Goal: Information Seeking & Learning: Check status

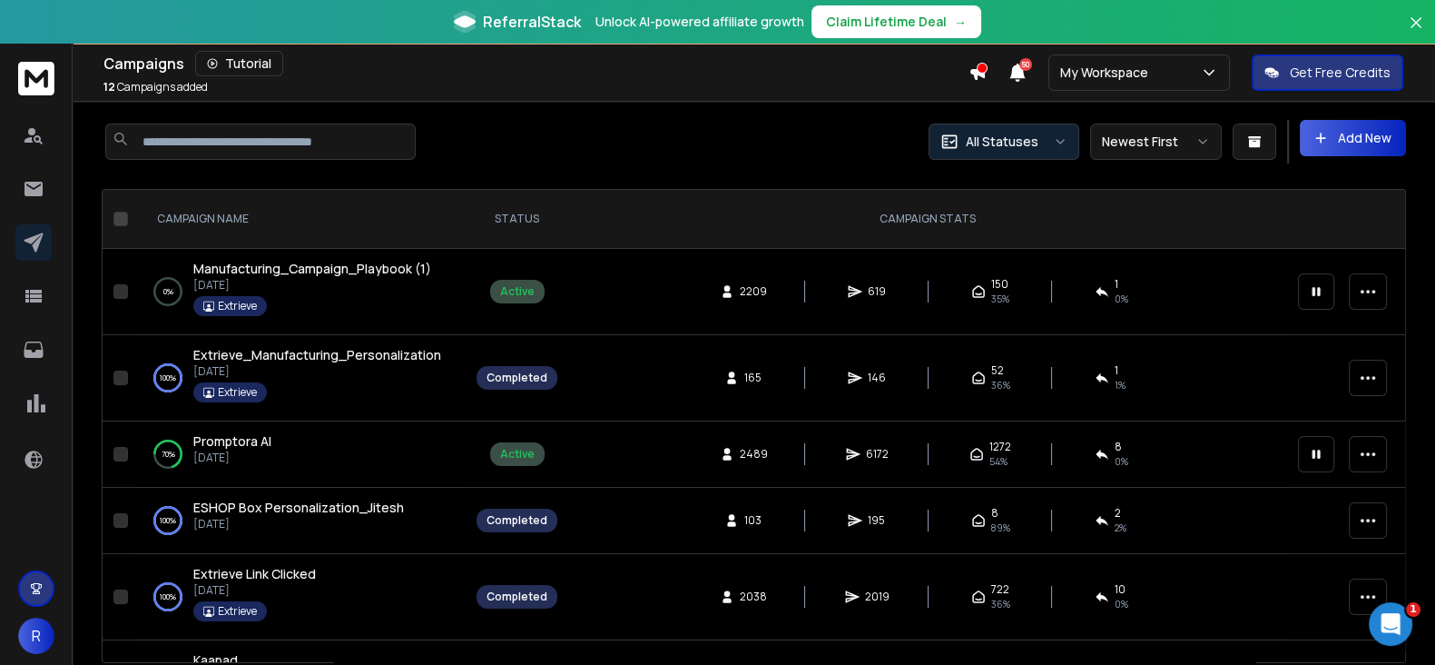
click at [1053, 143] on div "All Statuses" at bounding box center [1004, 142] width 127 height 18
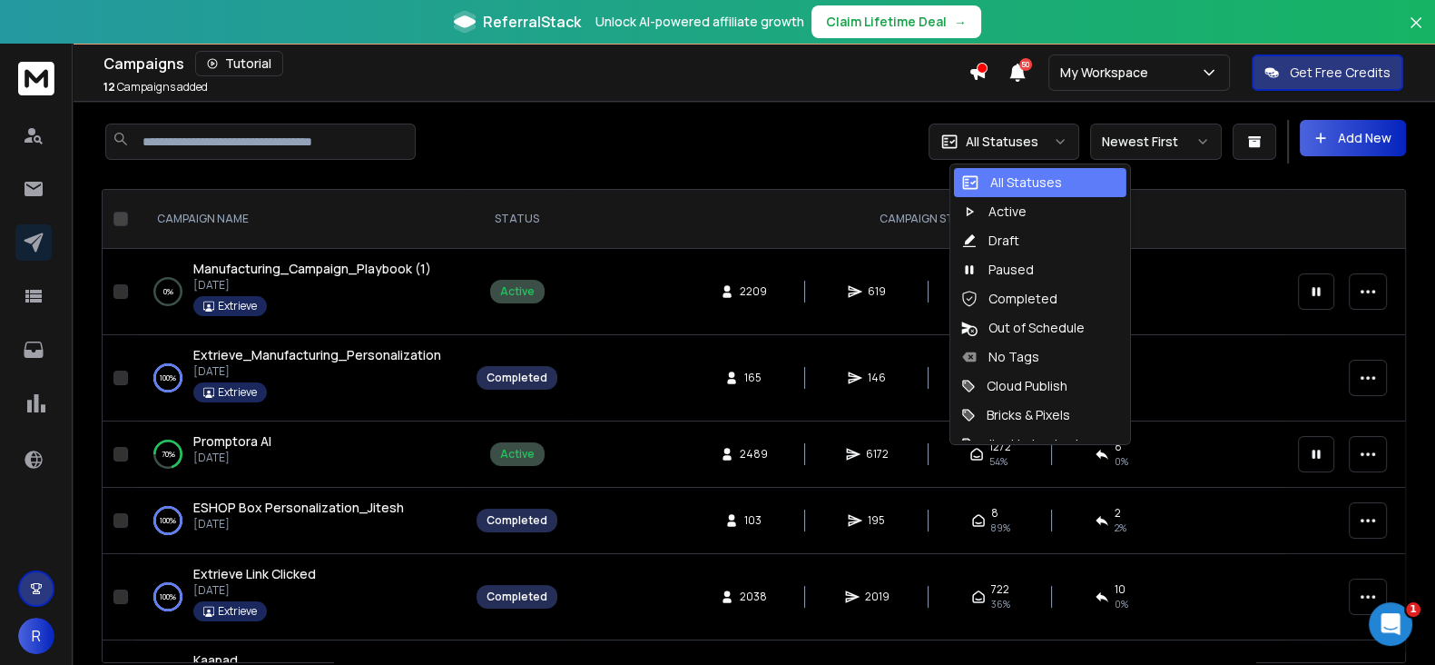
click at [838, 147] on div "Campaigns 12 Campaigns Added All Statuses Newest First Add New" at bounding box center [1080, 142] width 653 height 44
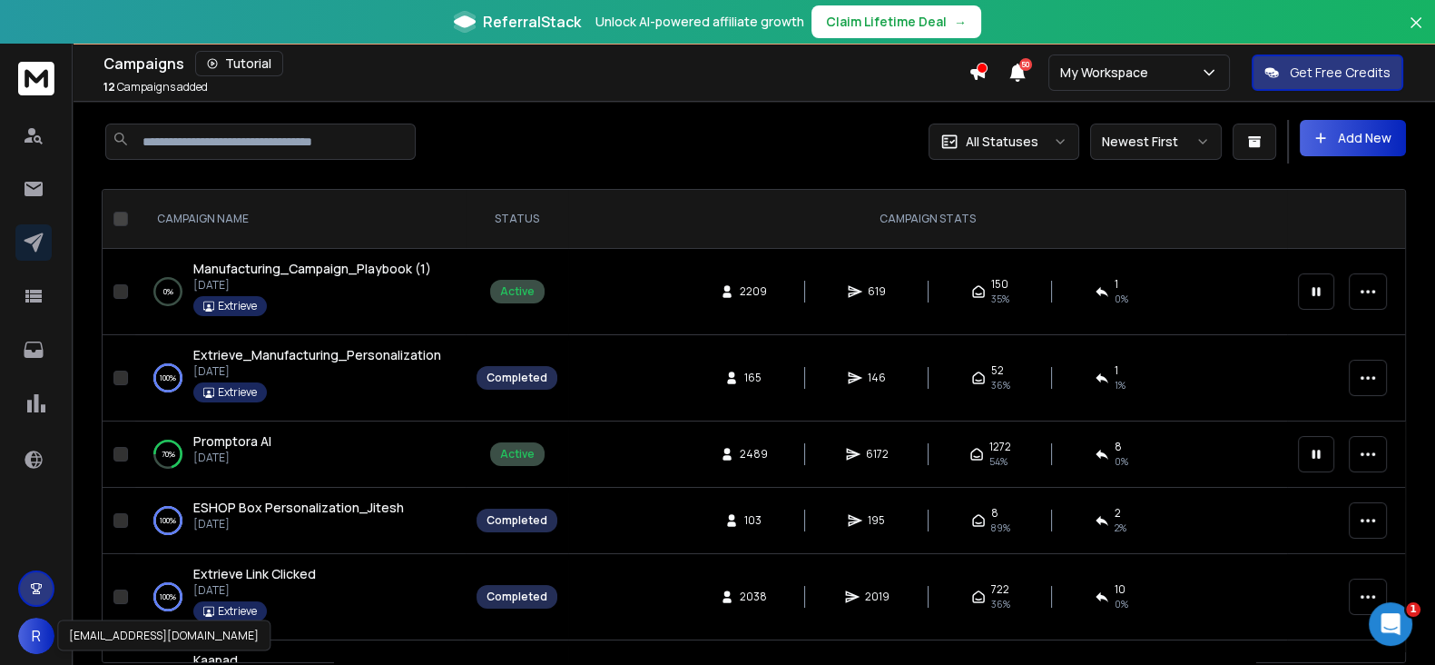
click at [30, 499] on span "R" at bounding box center [36, 635] width 36 height 36
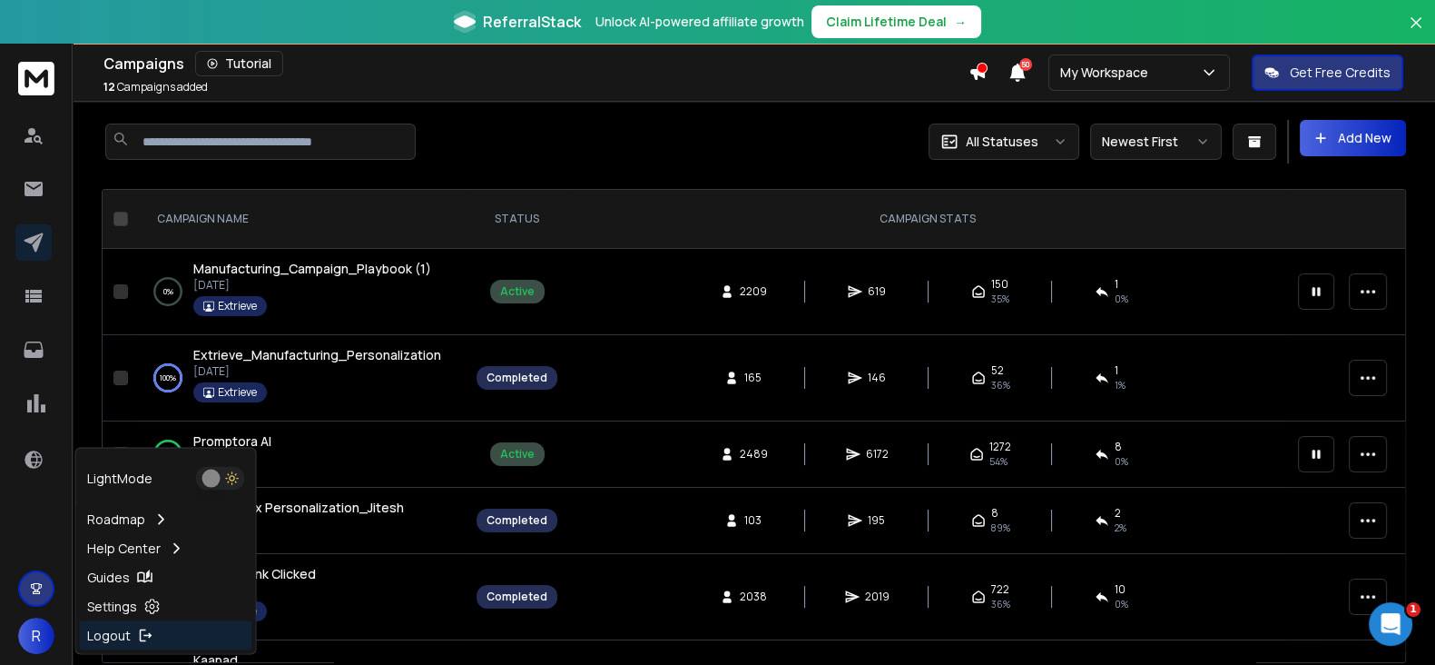
click at [138, 499] on icon at bounding box center [146, 635] width 16 height 16
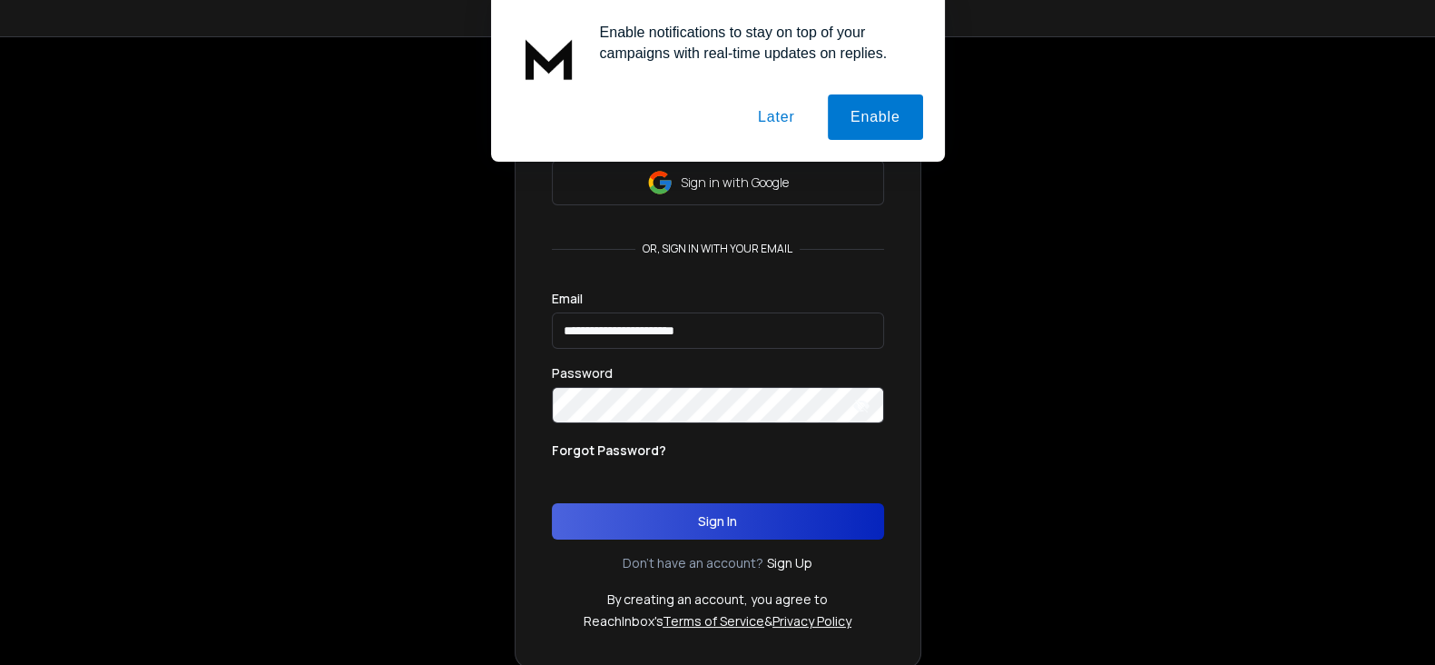
click at [685, 324] on input "**********" at bounding box center [718, 330] width 332 height 36
type input "**********"
click at [704, 497] on form "**********" at bounding box center [718, 415] width 332 height 247
click at [699, 513] on button "Sign In" at bounding box center [718, 521] width 332 height 36
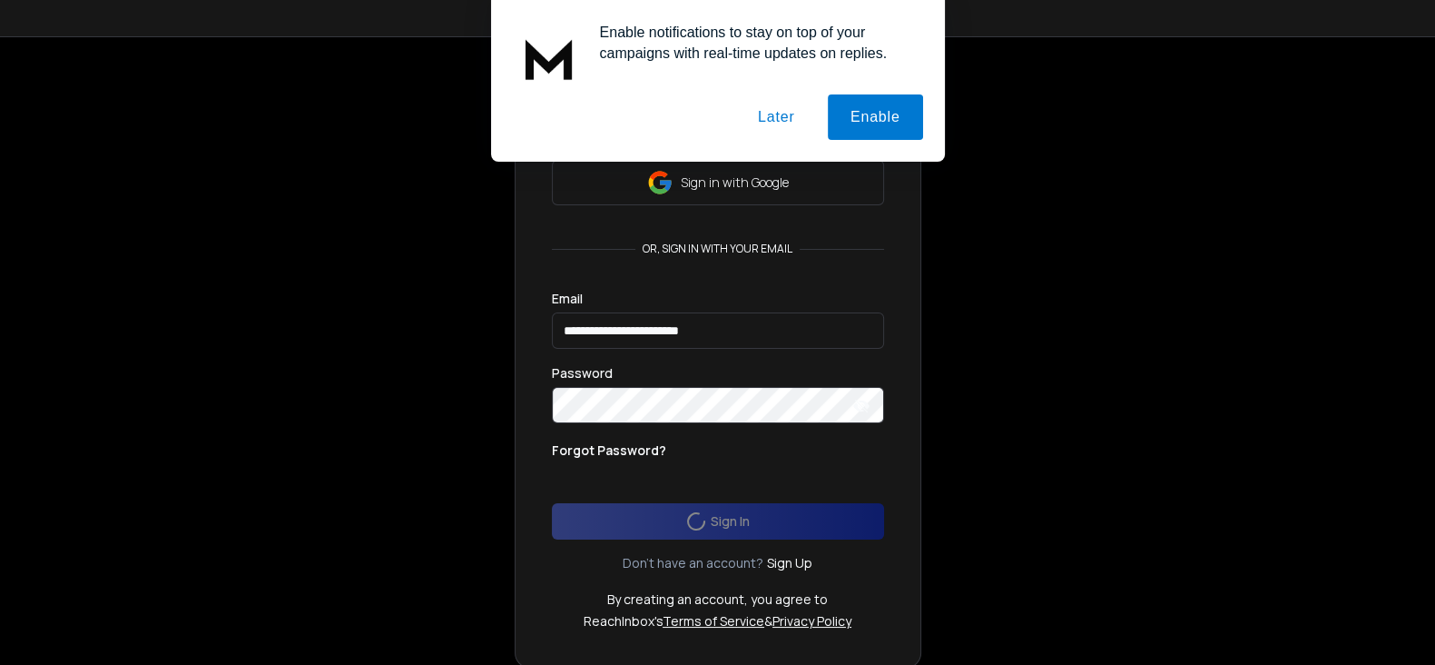
click at [784, 116] on button "Later" at bounding box center [776, 116] width 82 height 45
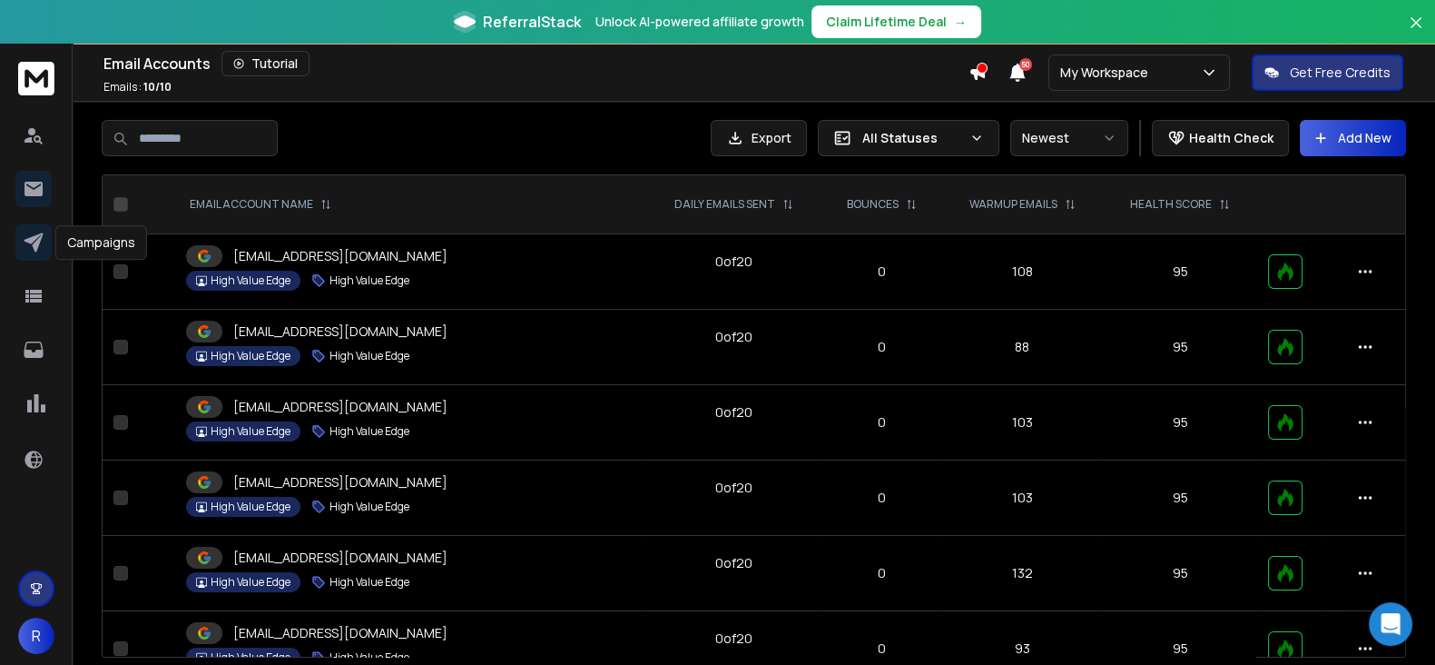
click at [36, 225] on link at bounding box center [33, 242] width 36 height 36
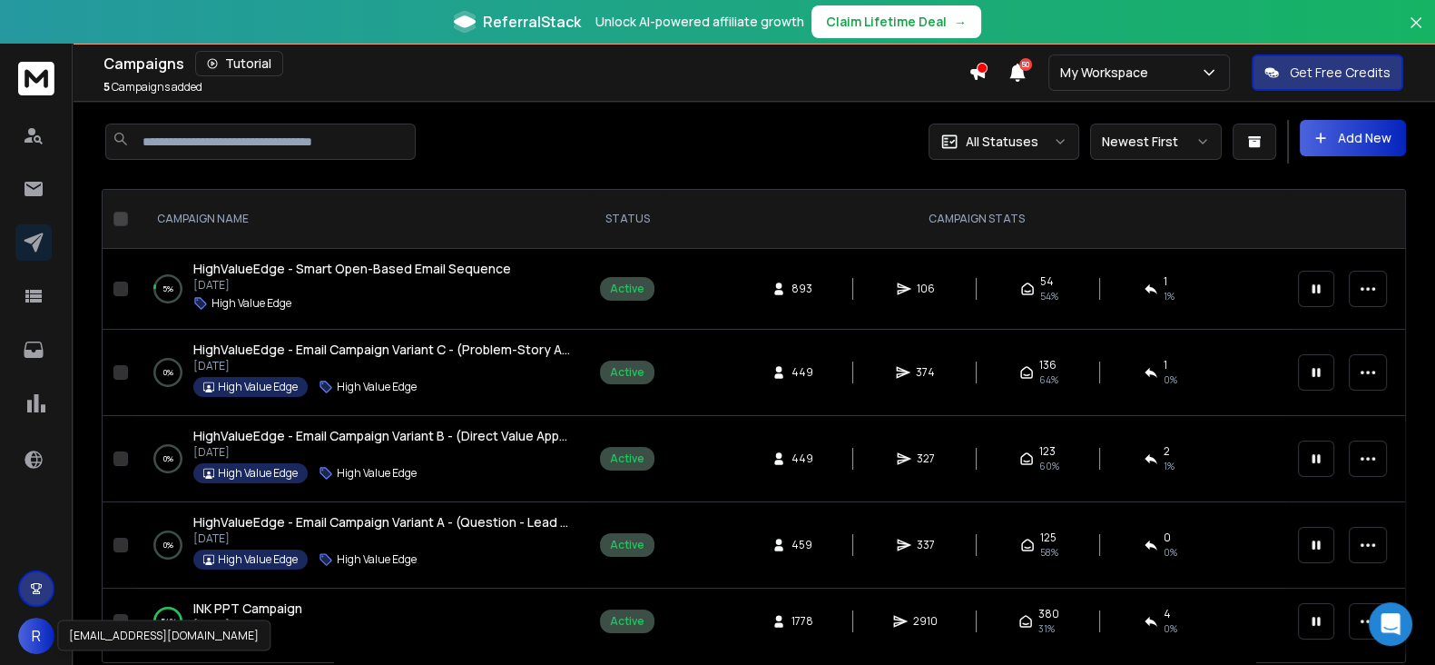
click at [47, 633] on span "R" at bounding box center [36, 635] width 36 height 36
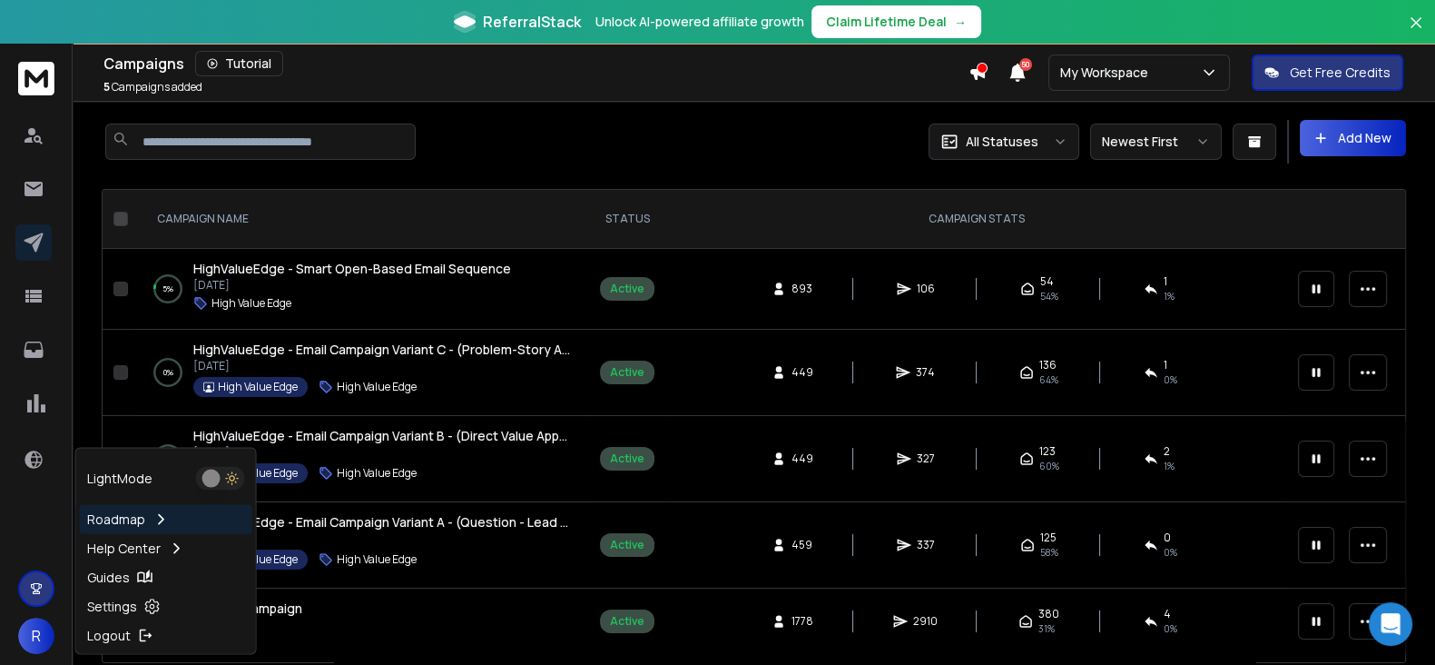
click at [75, 627] on div "Light Mode Roadmap Help Center Guides Settings Logout" at bounding box center [166, 551] width 182 height 207
click at [94, 635] on p "Logout" at bounding box center [109, 635] width 44 height 18
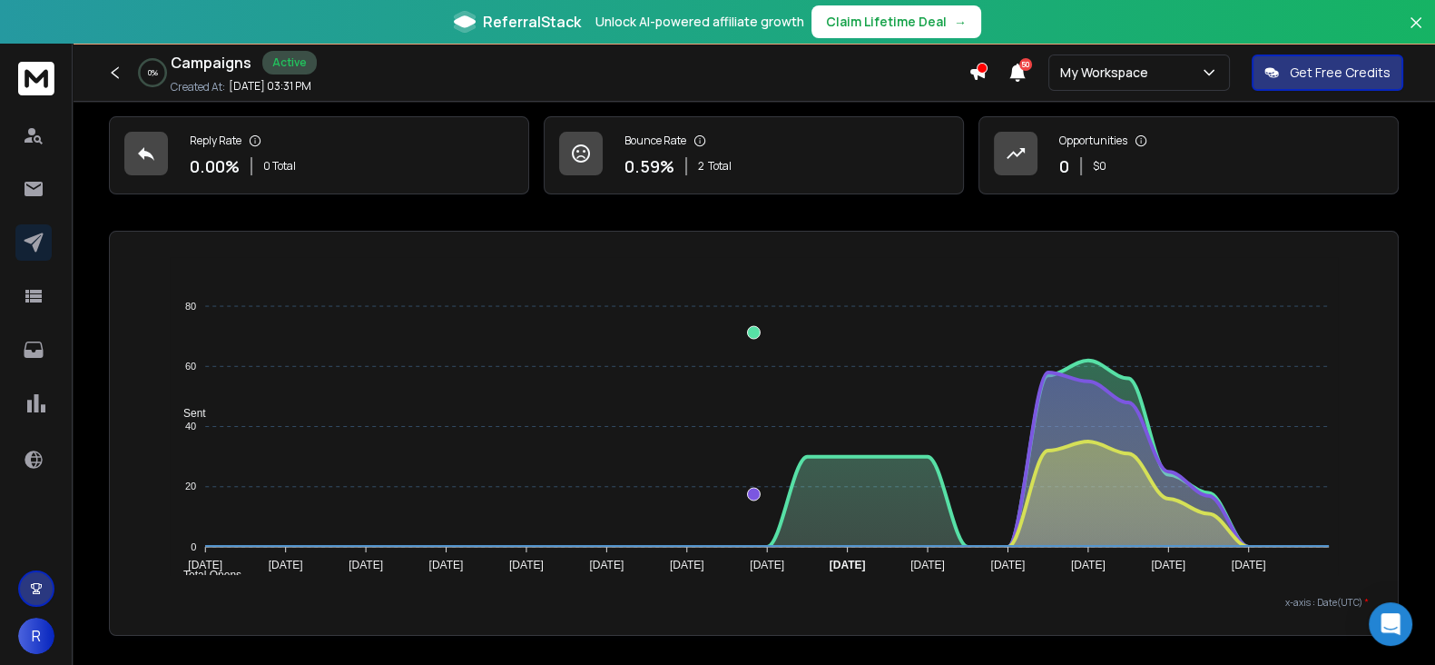
scroll to position [340, 0]
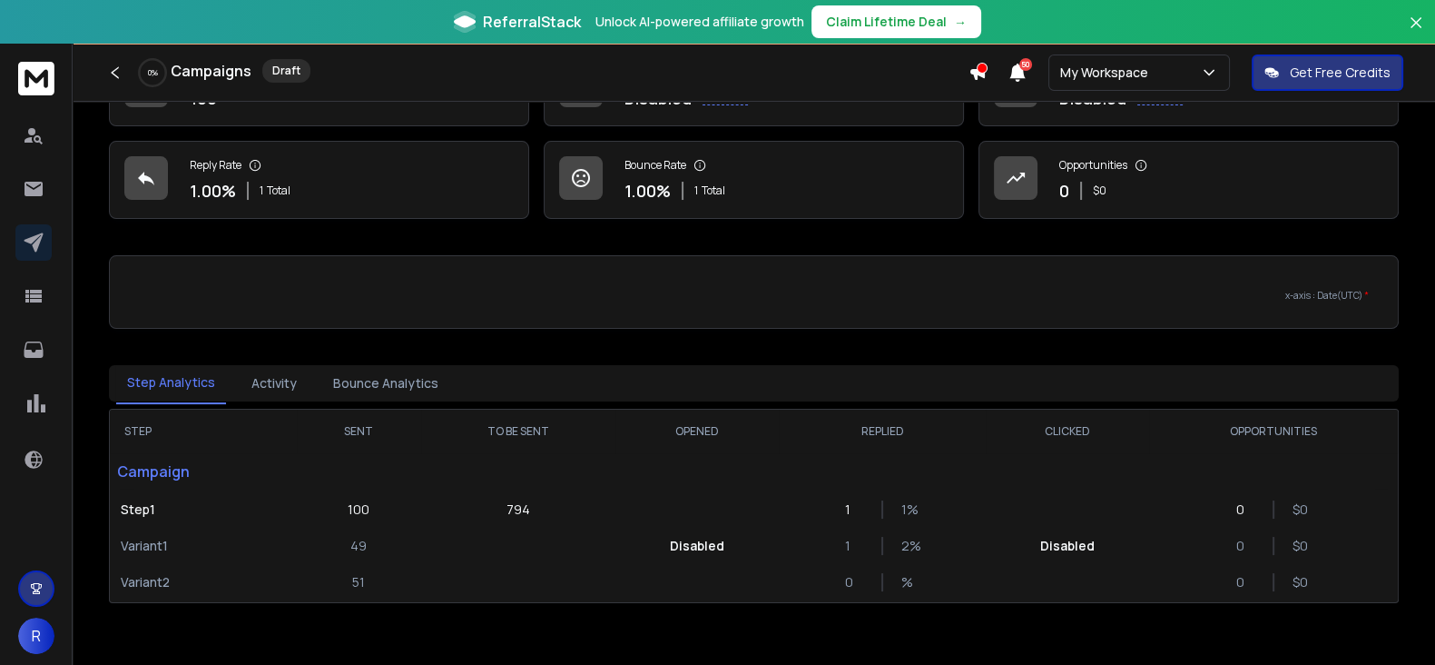
scroll to position [247, 0]
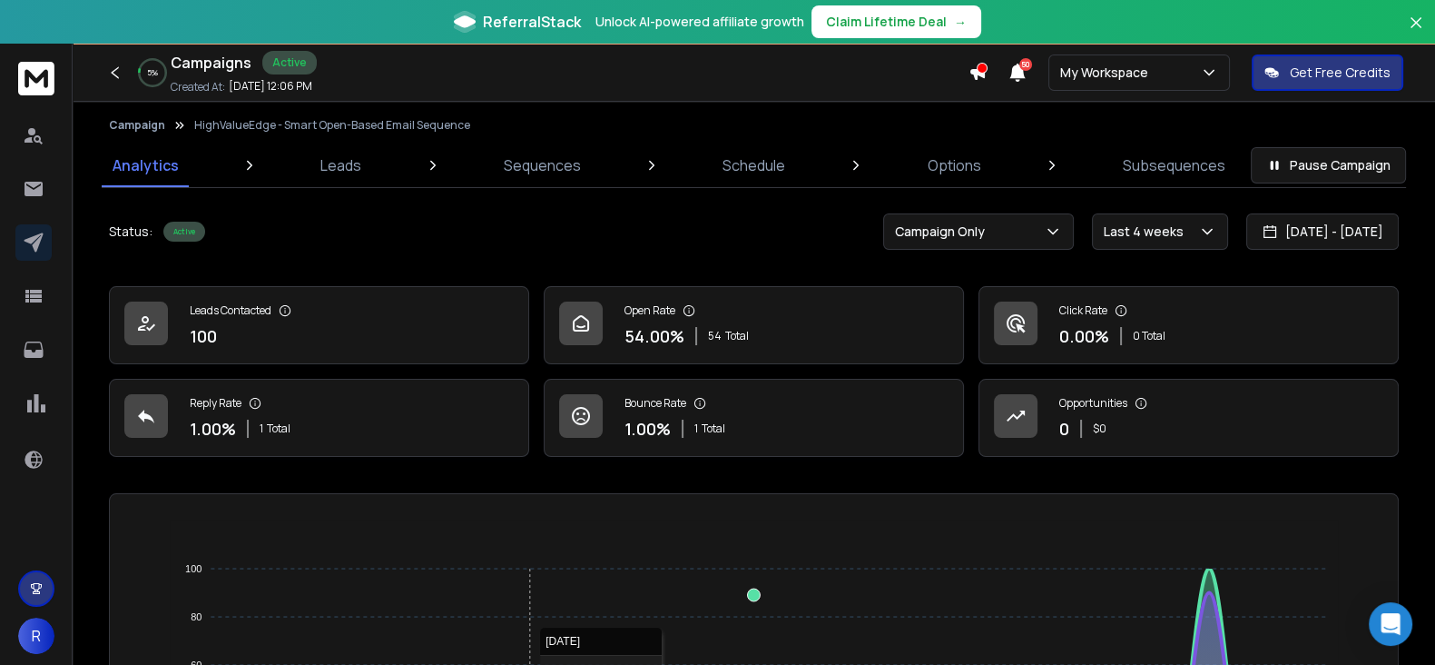
scroll to position [0, 0]
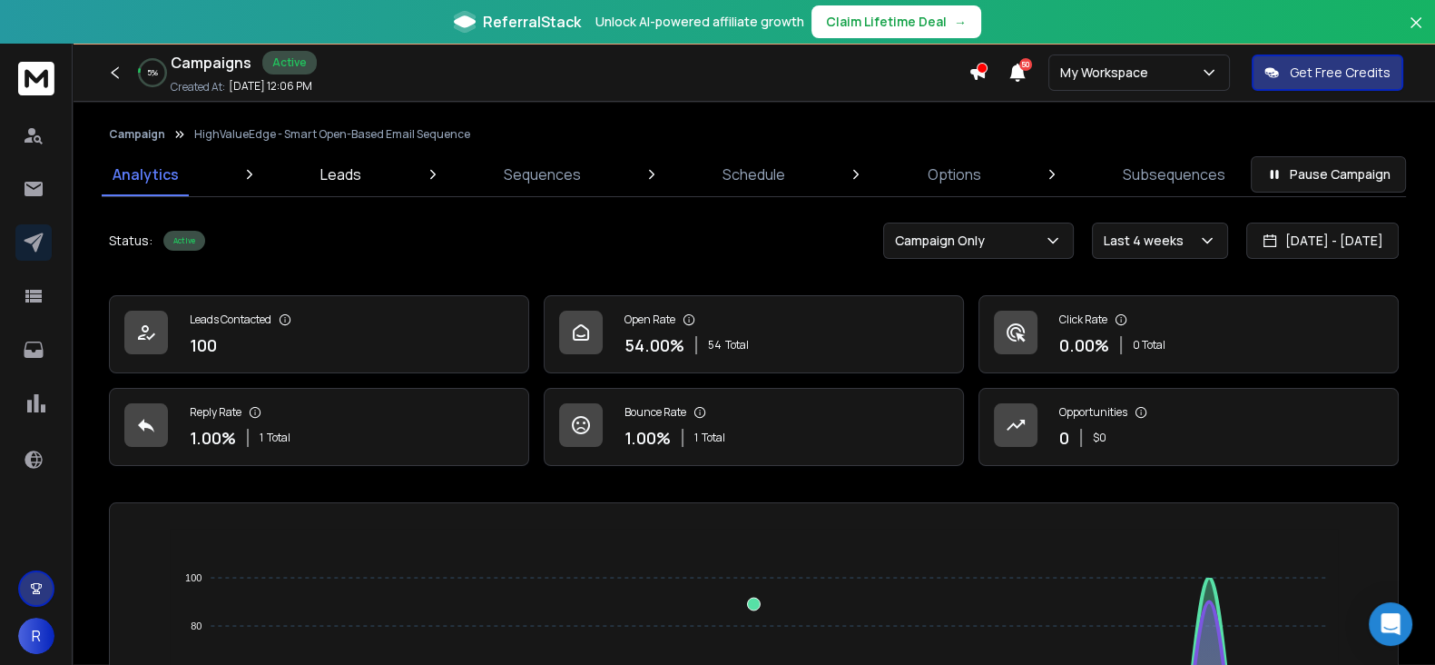
click at [344, 162] on link "Leads" at bounding box center [341, 175] width 63 height 44
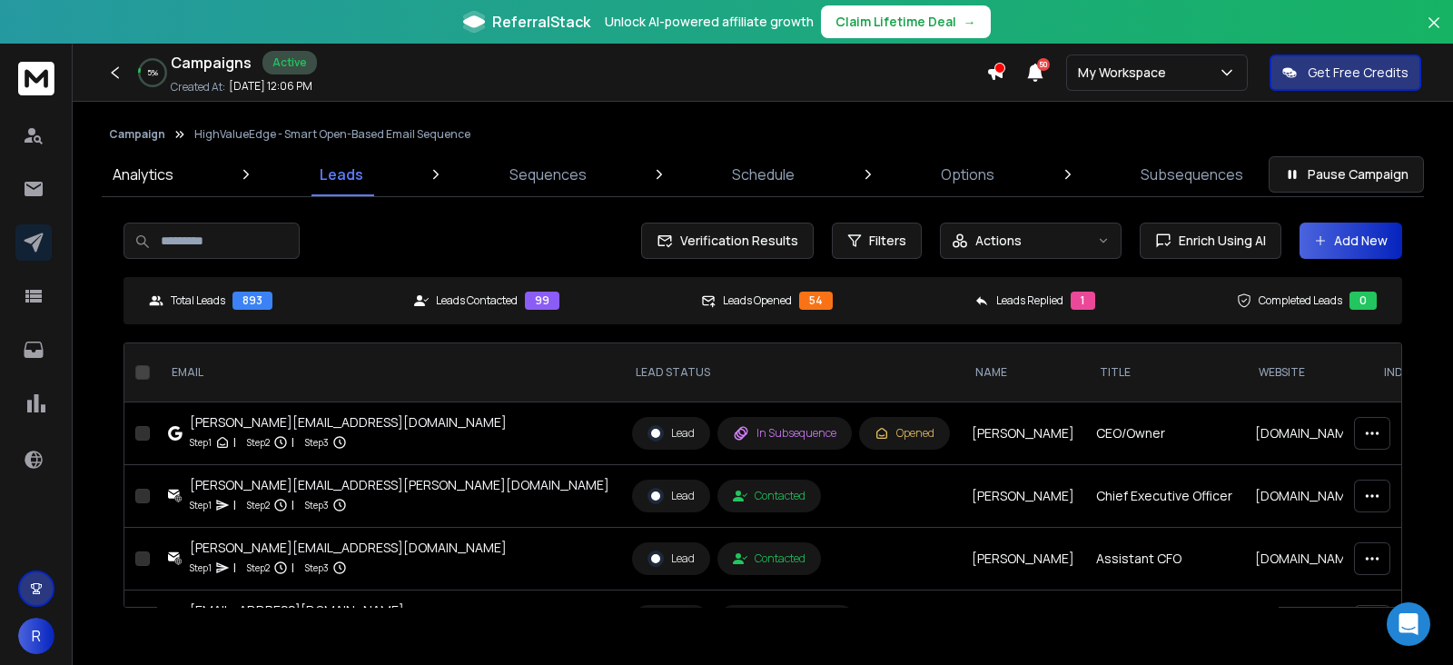
click at [150, 172] on p "Analytics" at bounding box center [143, 174] width 61 height 22
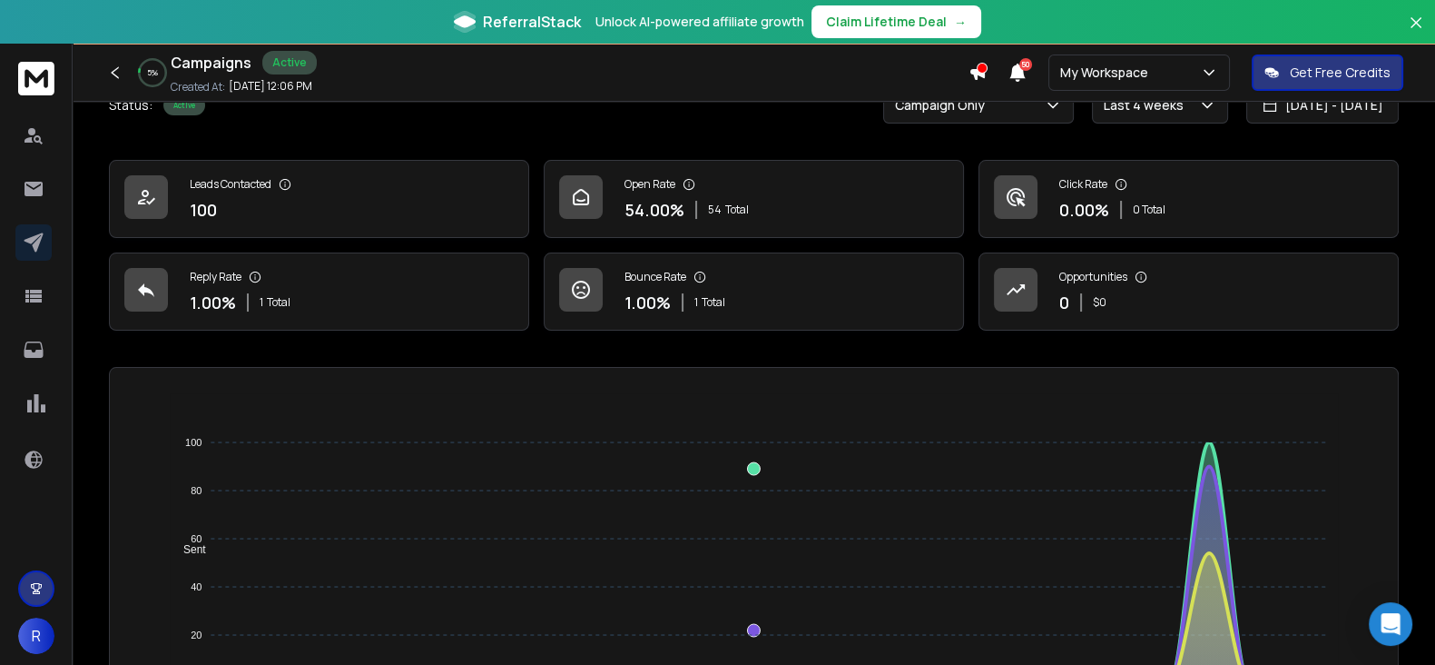
scroll to position [226, 0]
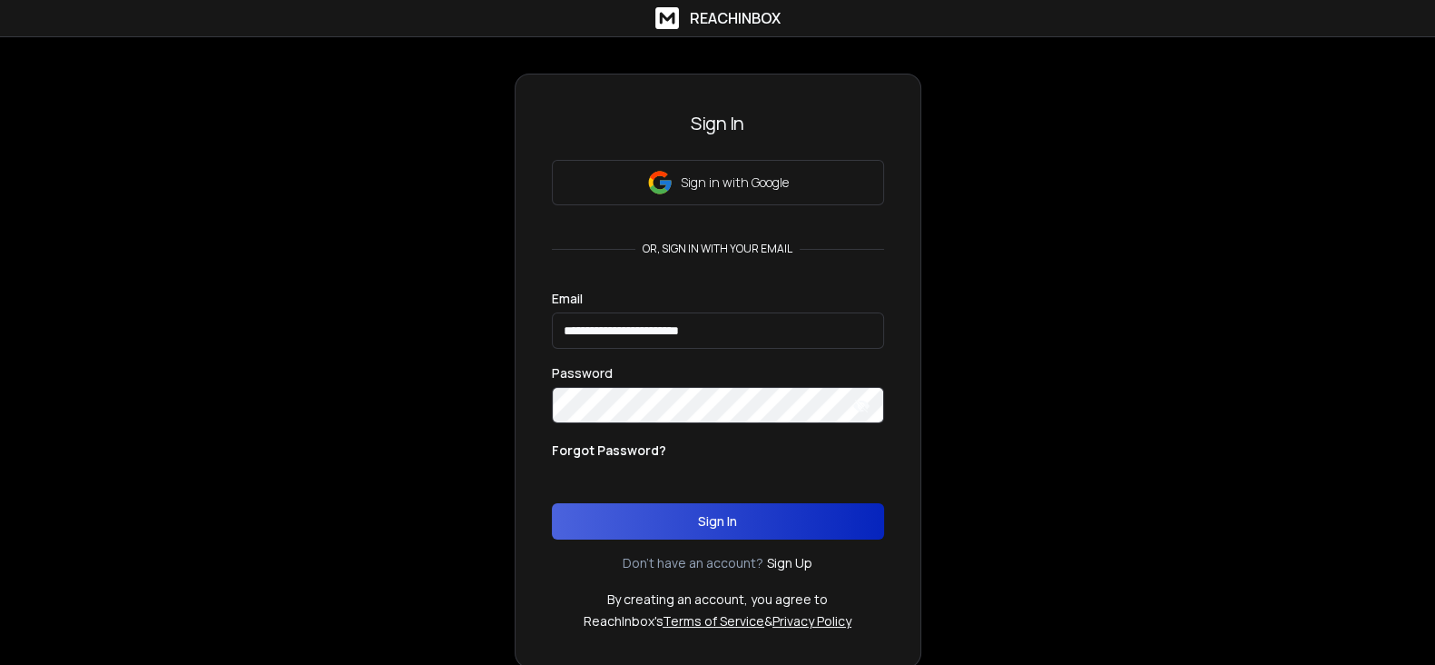
click at [663, 340] on input "**********" at bounding box center [718, 330] width 332 height 36
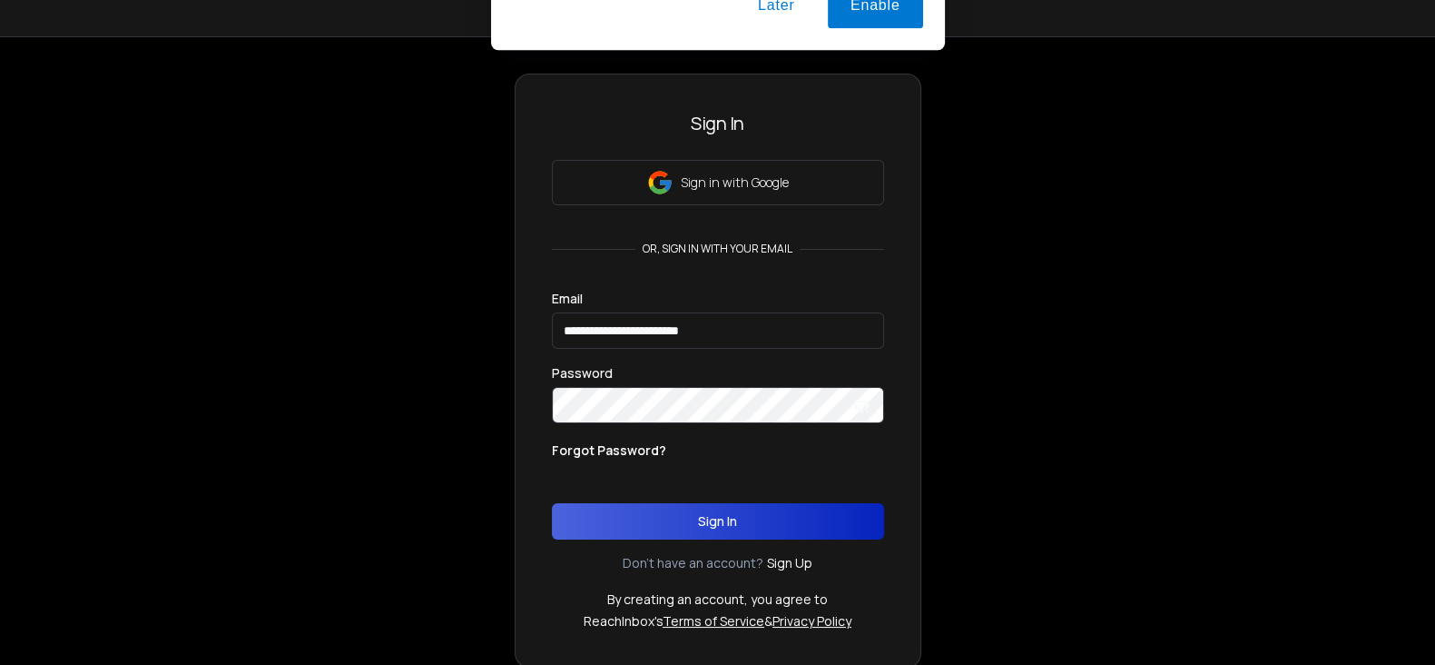
type input "**********"
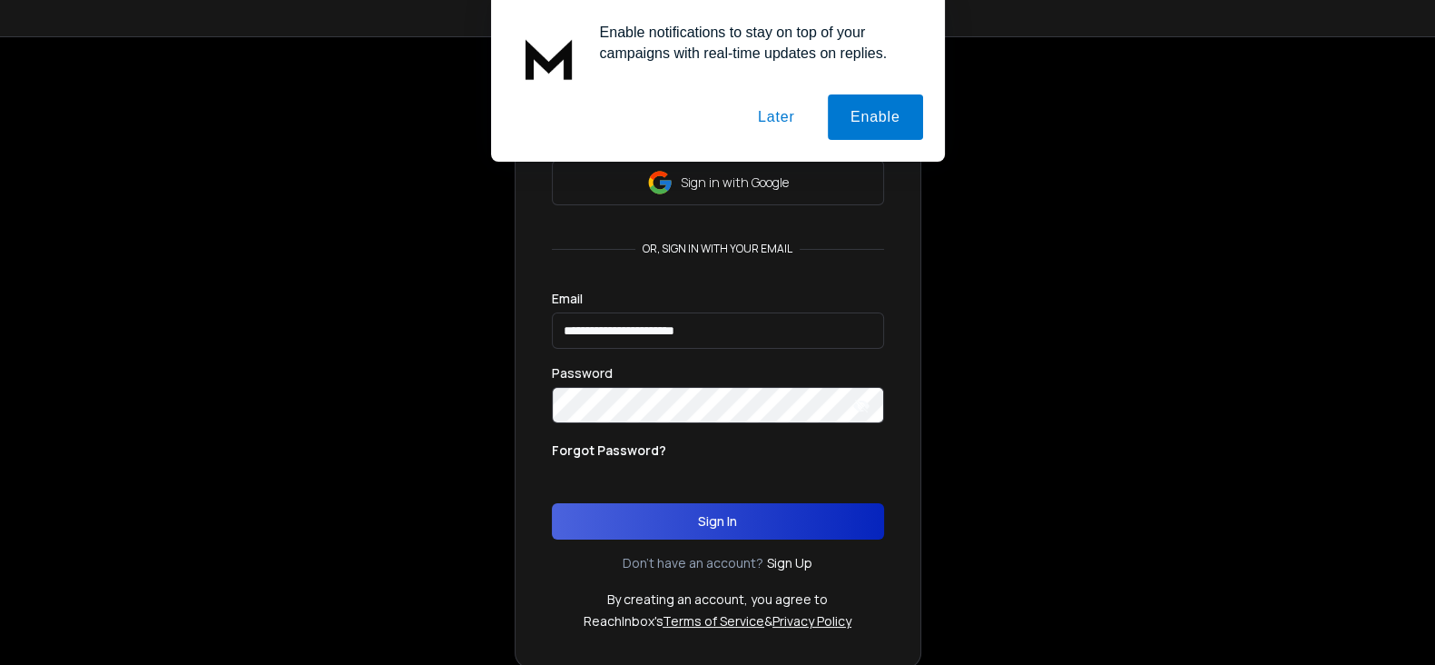
click at [721, 517] on button "Sign In" at bounding box center [718, 521] width 332 height 36
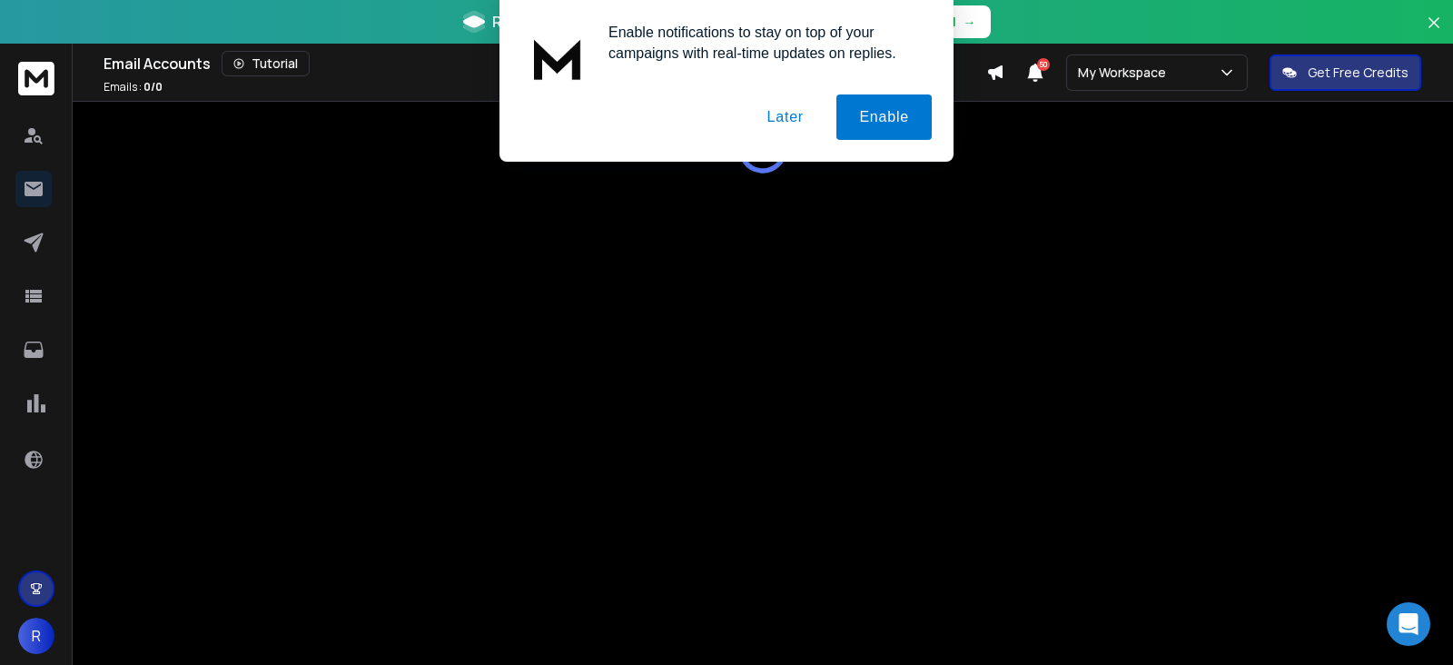
click at [778, 119] on button "Later" at bounding box center [785, 116] width 82 height 45
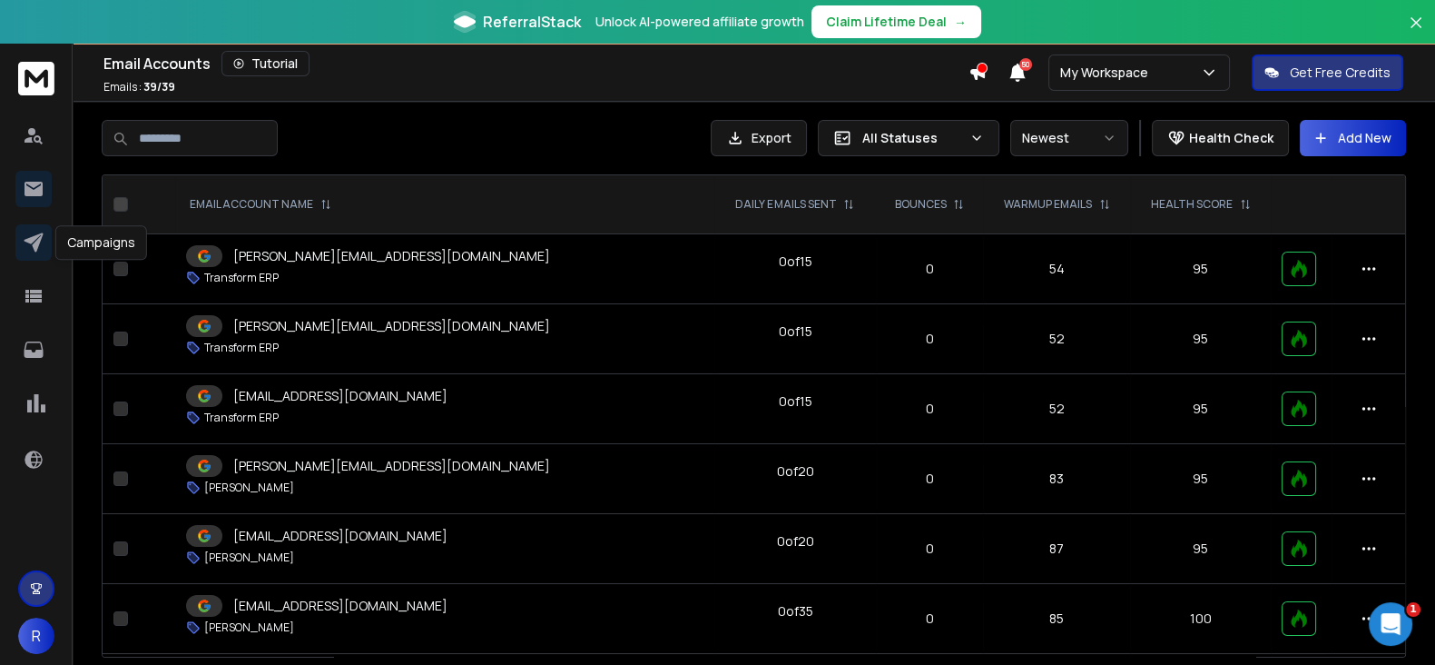
click at [31, 232] on icon at bounding box center [34, 243] width 22 height 22
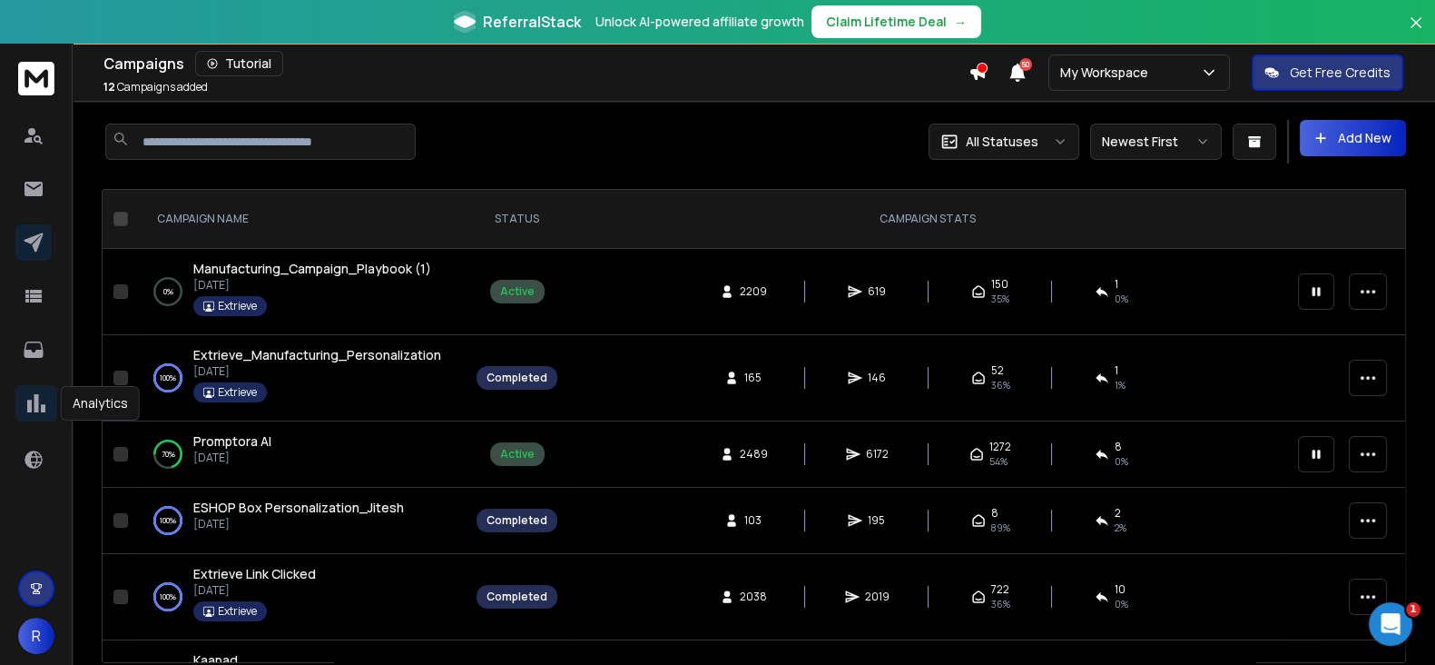
click at [27, 392] on icon at bounding box center [36, 402] width 27 height 27
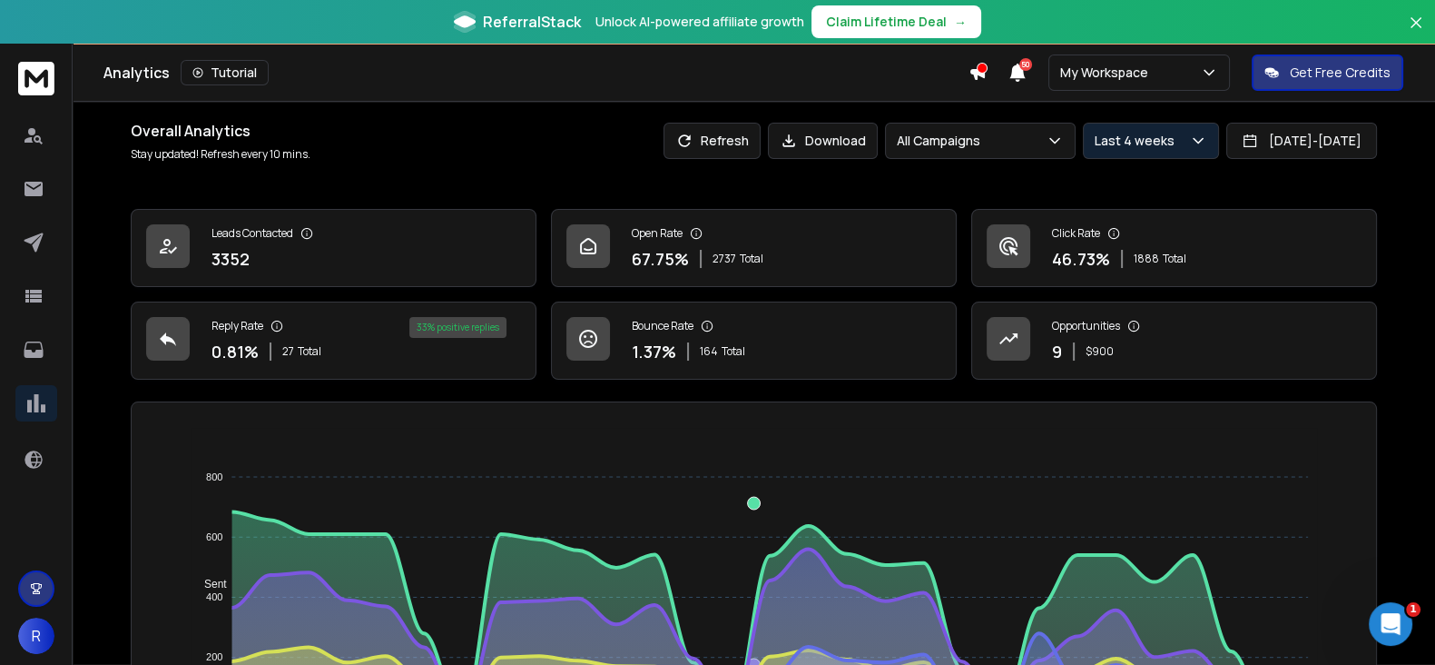
click at [1131, 150] on button "Last 4 weeks" at bounding box center [1151, 141] width 136 height 36
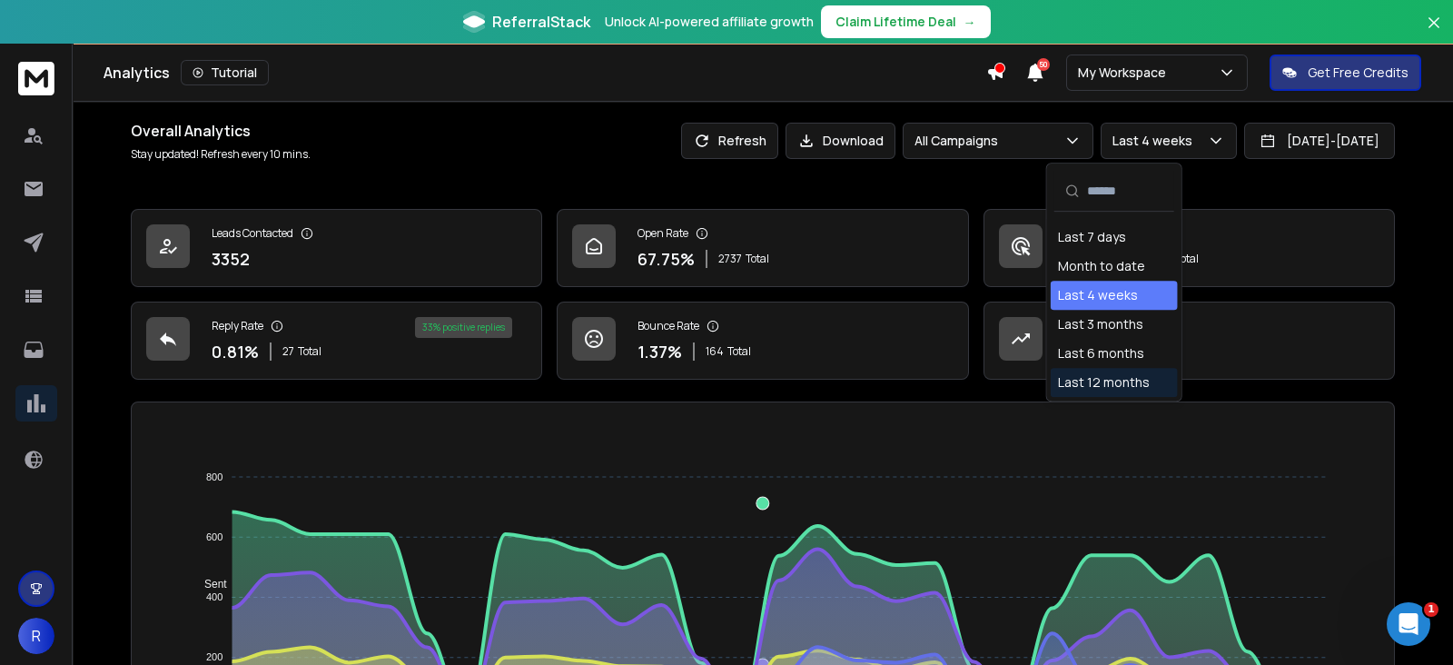
click at [1119, 379] on div "Last 12 months" at bounding box center [1104, 382] width 92 height 18
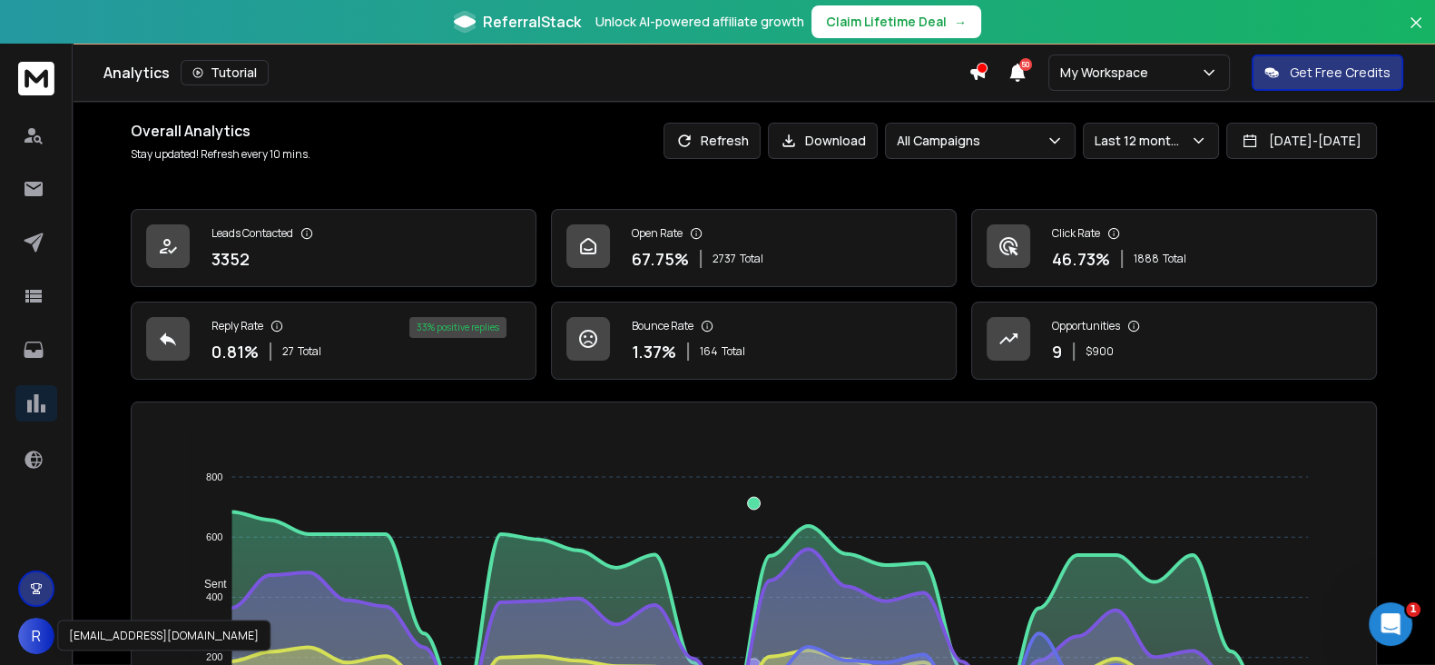
click at [28, 634] on span "R" at bounding box center [36, 635] width 36 height 36
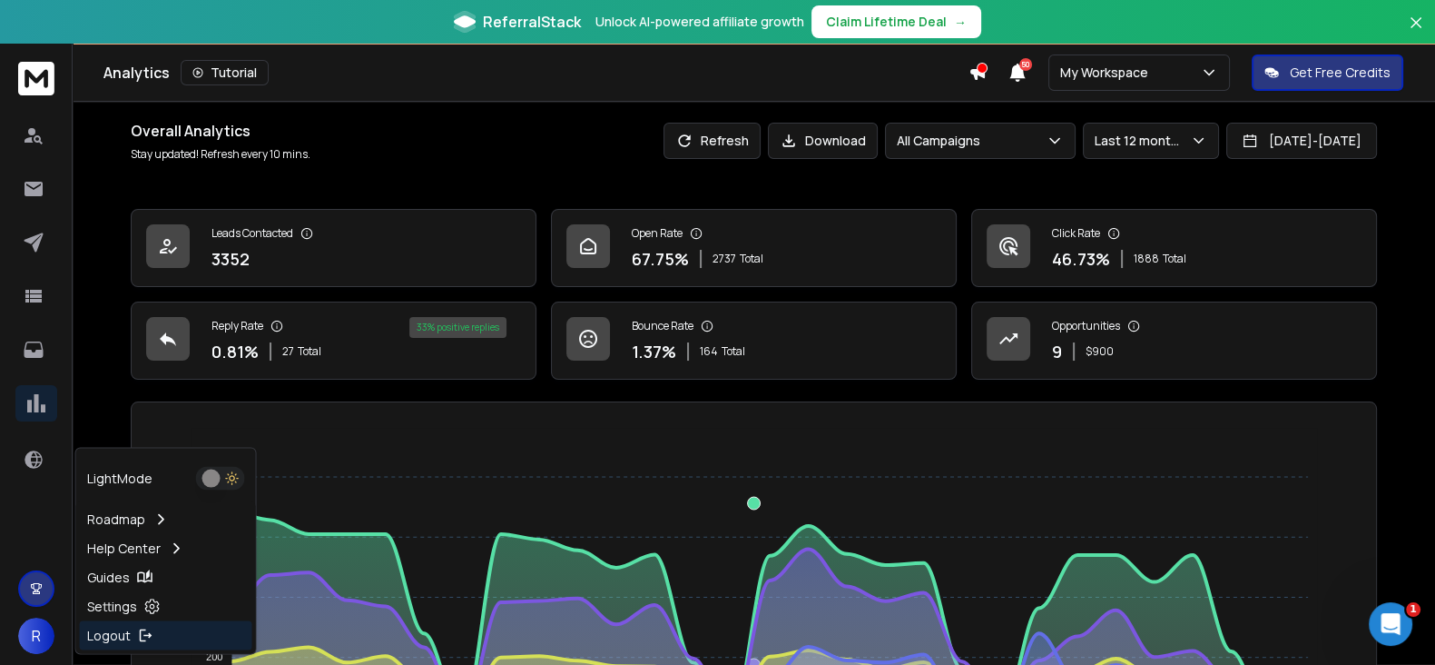
click at [111, 634] on p "Logout" at bounding box center [109, 635] width 44 height 18
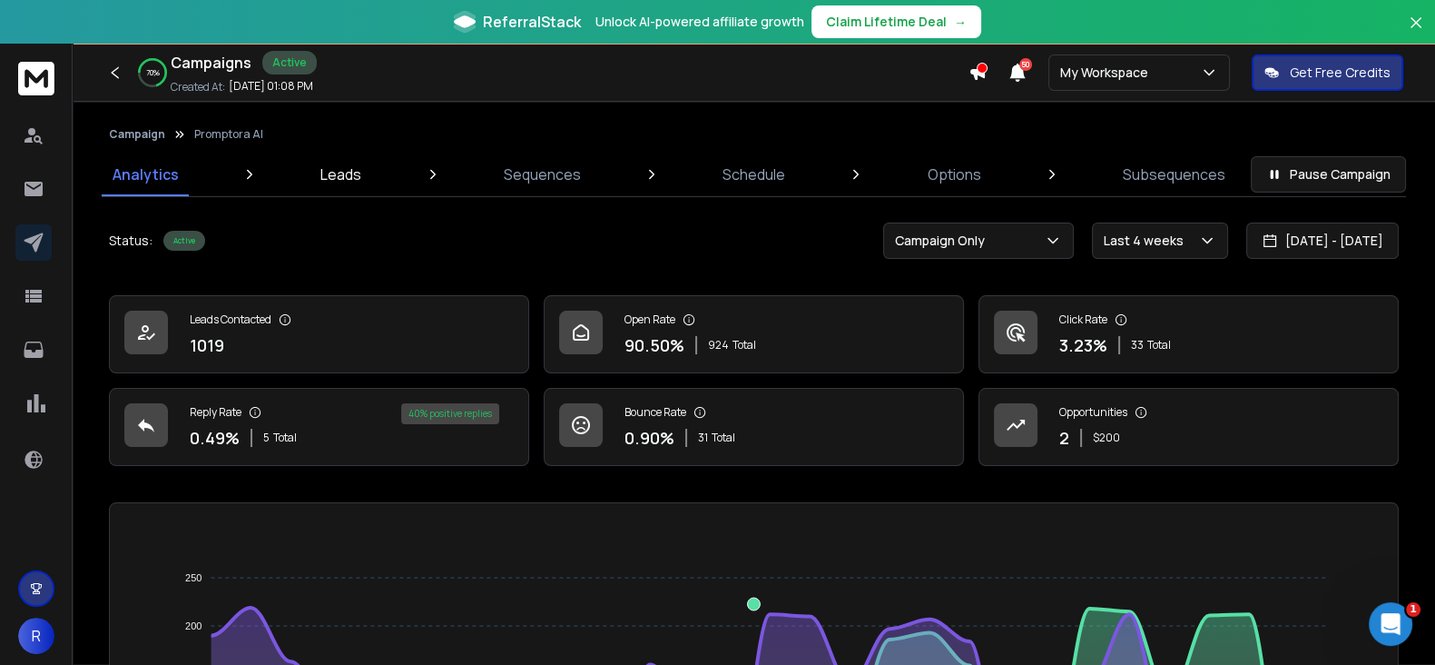
click at [346, 173] on p "Leads" at bounding box center [340, 174] width 41 height 22
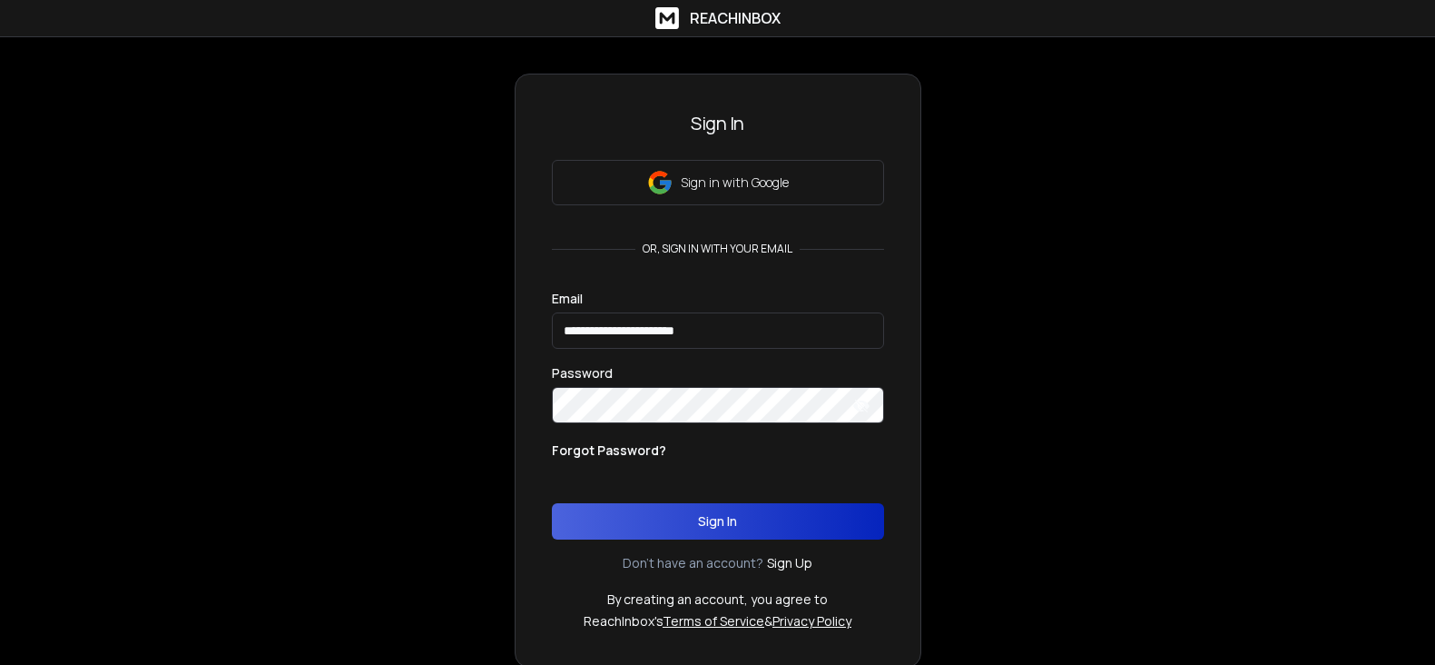
click at [621, 329] on input "**********" at bounding box center [718, 330] width 332 height 36
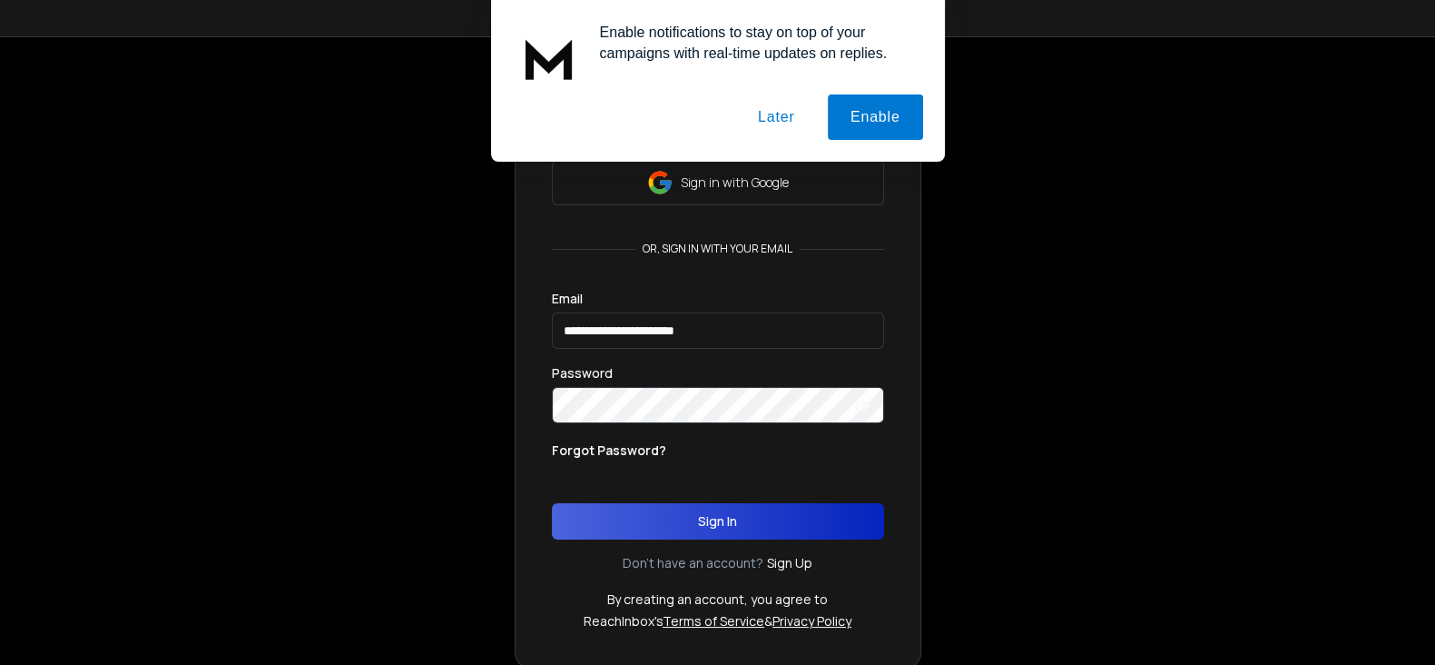
type input "**********"
click at [712, 524] on button "Sign In" at bounding box center [718, 521] width 332 height 36
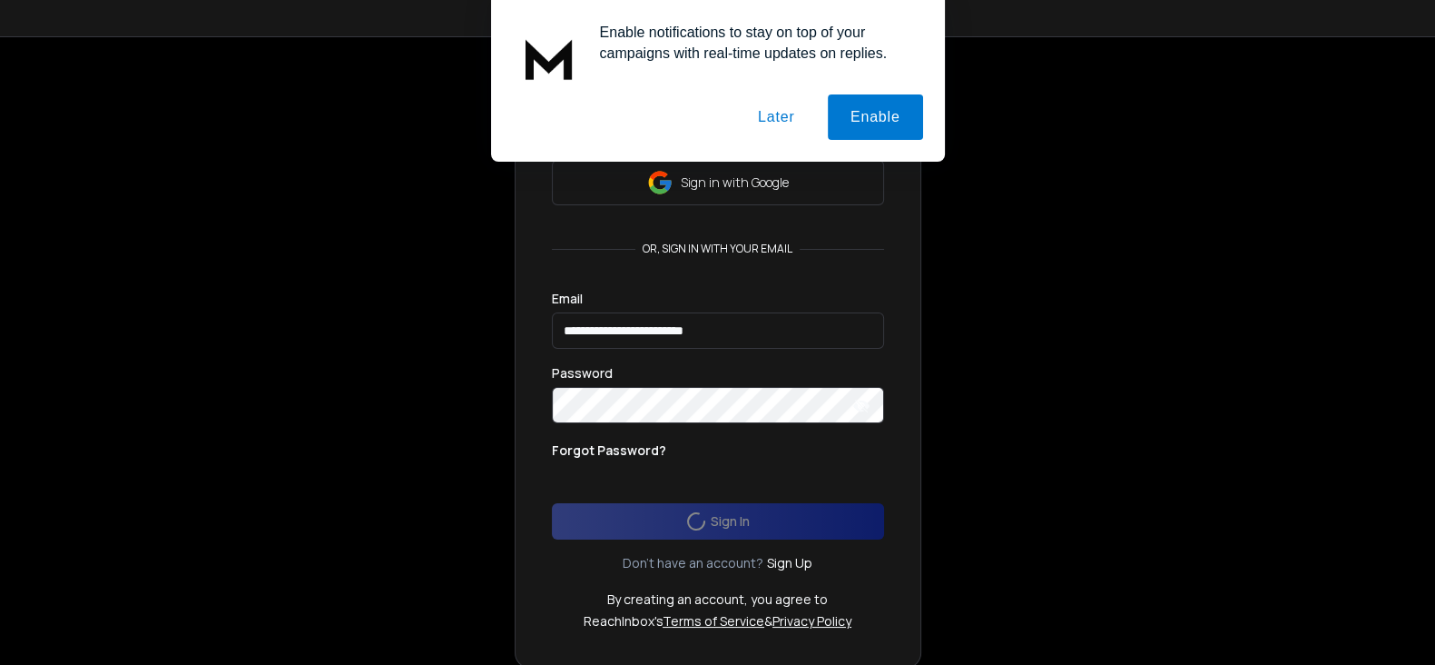
click at [778, 110] on button "Later" at bounding box center [776, 116] width 82 height 45
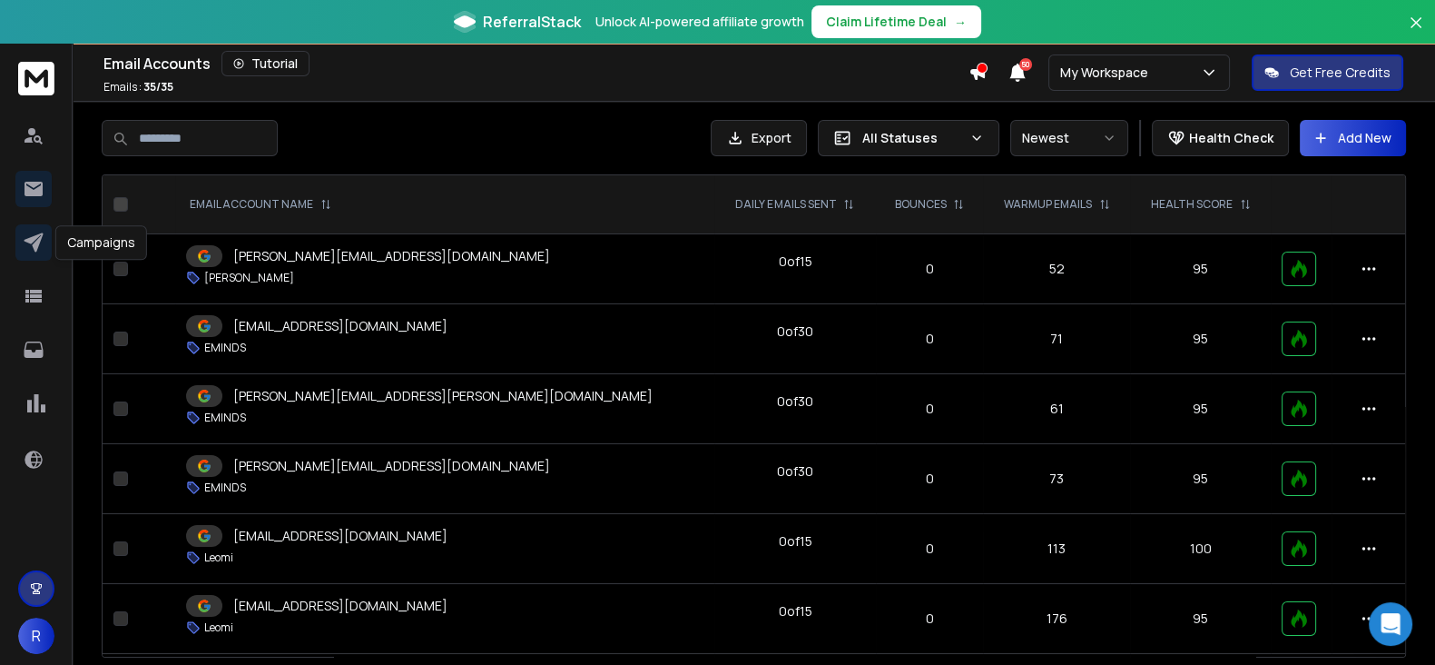
click at [42, 242] on icon at bounding box center [34, 243] width 22 height 22
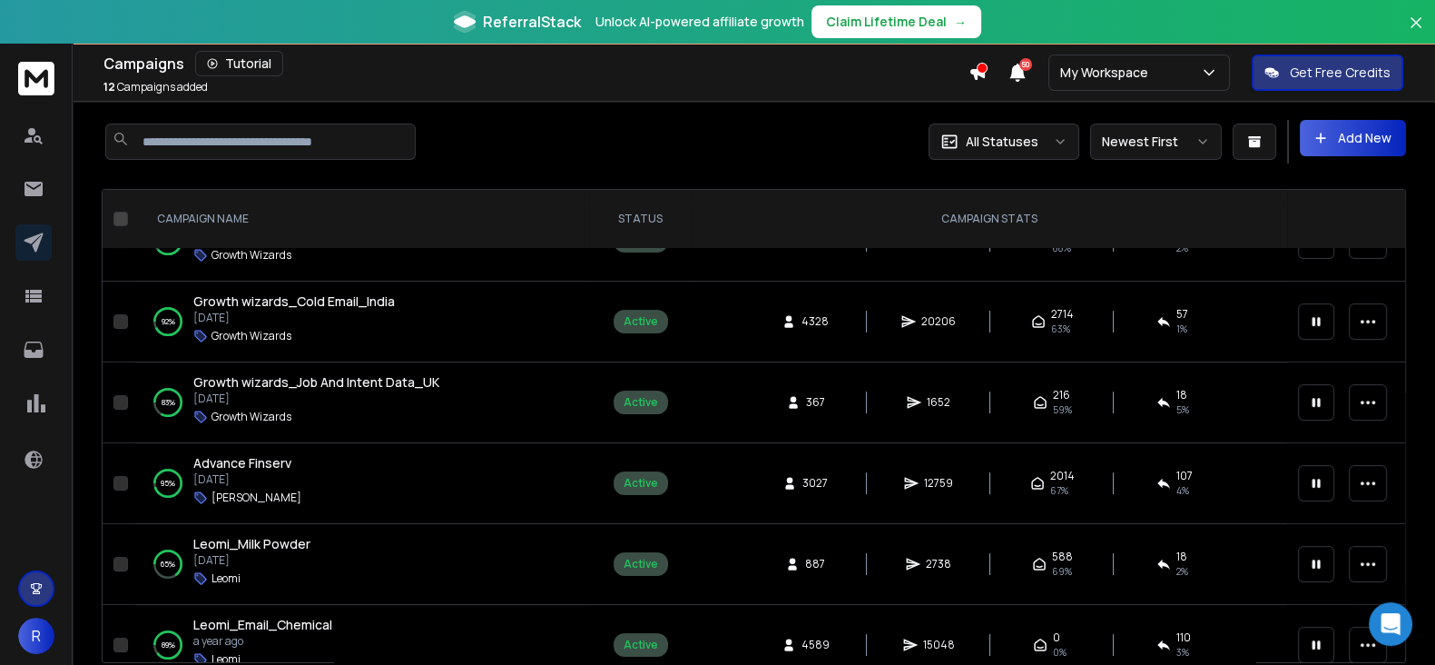
scroll to position [524, 0]
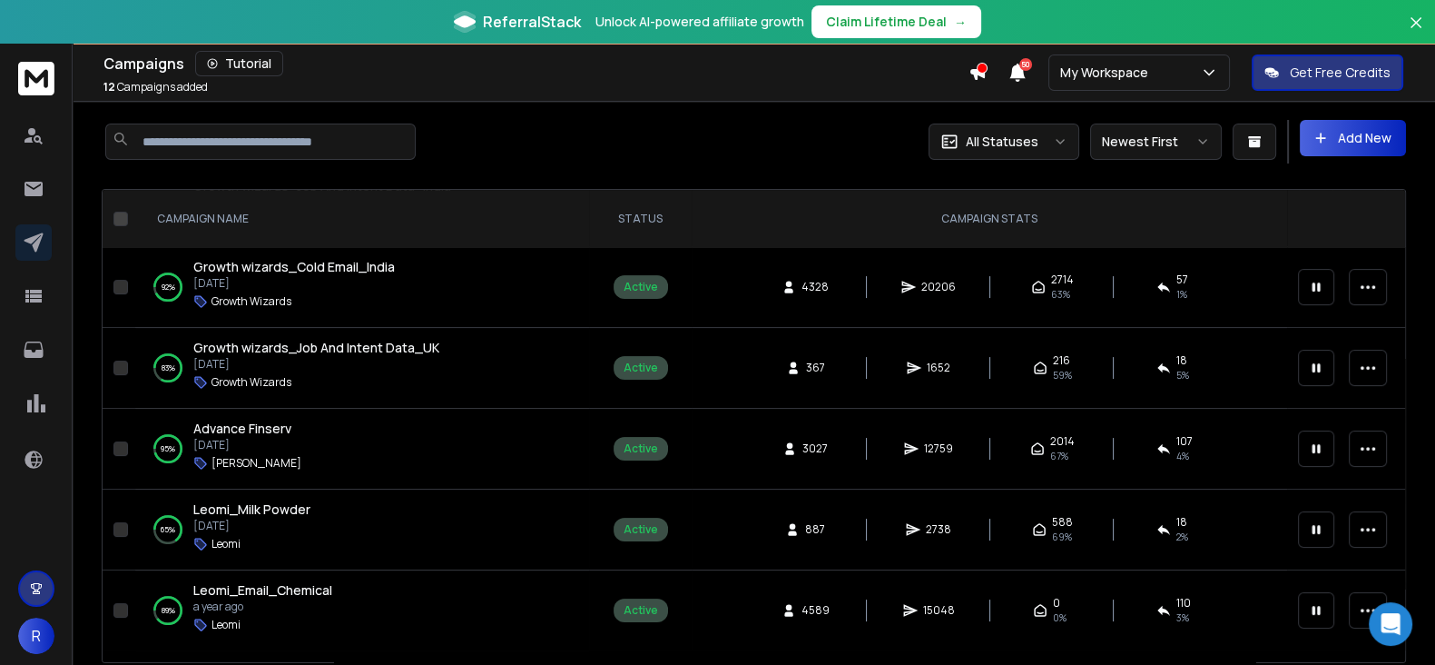
drag, startPoint x: 259, startPoint y: 498, endPoint x: 217, endPoint y: 595, distance: 104.9
click at [44, 382] on link at bounding box center [36, 403] width 42 height 42
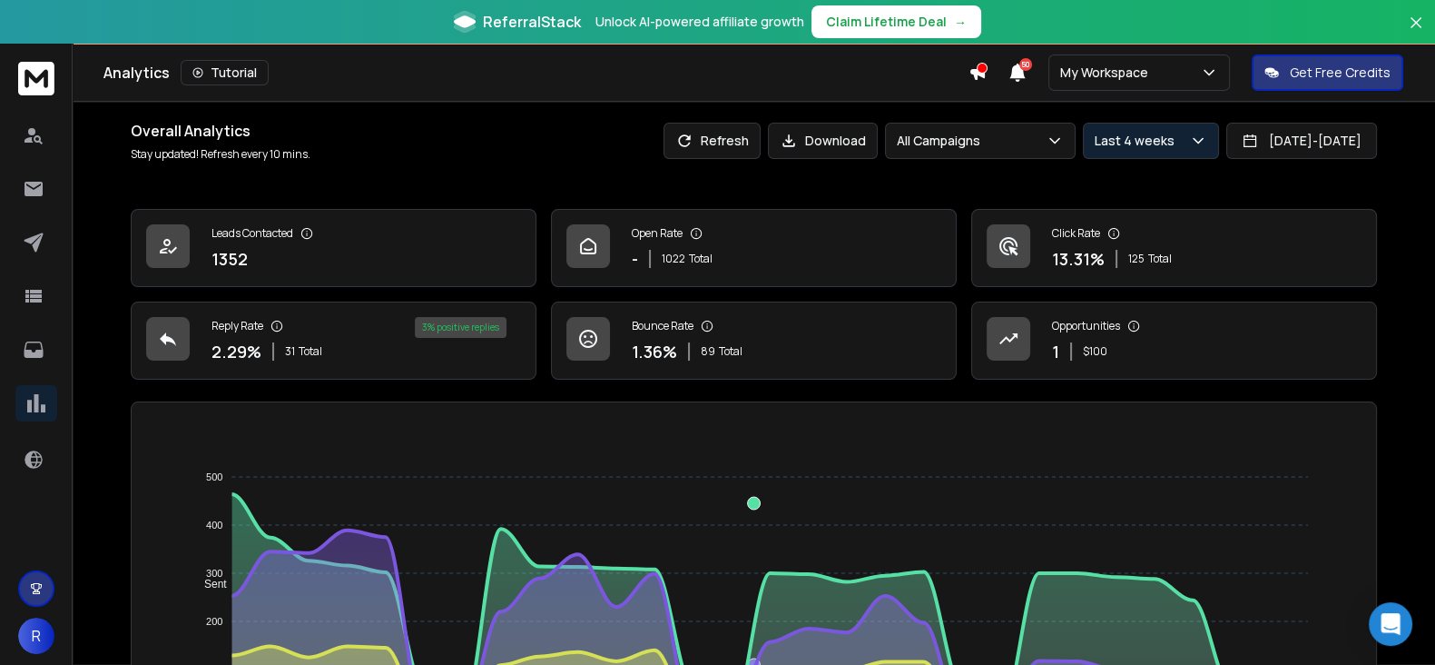
click at [1189, 140] on icon "button" at bounding box center [1198, 141] width 18 height 18
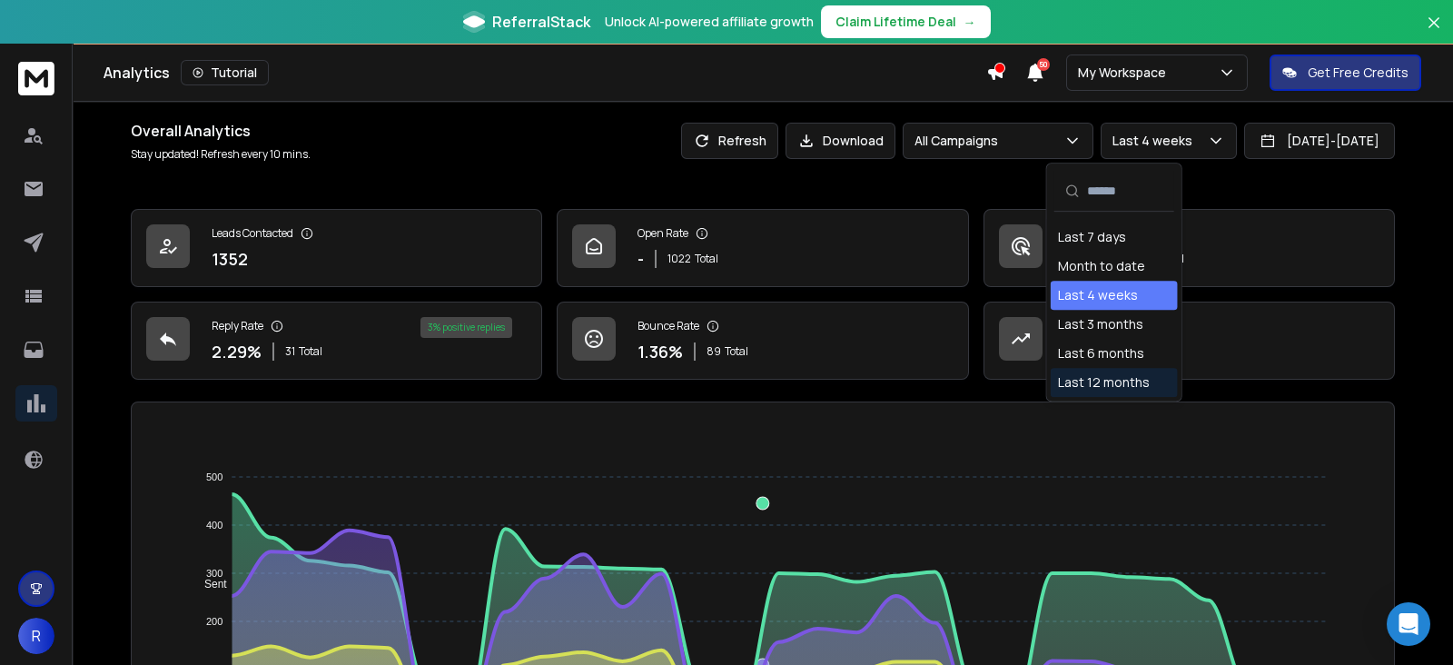
click at [1106, 376] on div "Last 12 months" at bounding box center [1104, 382] width 92 height 18
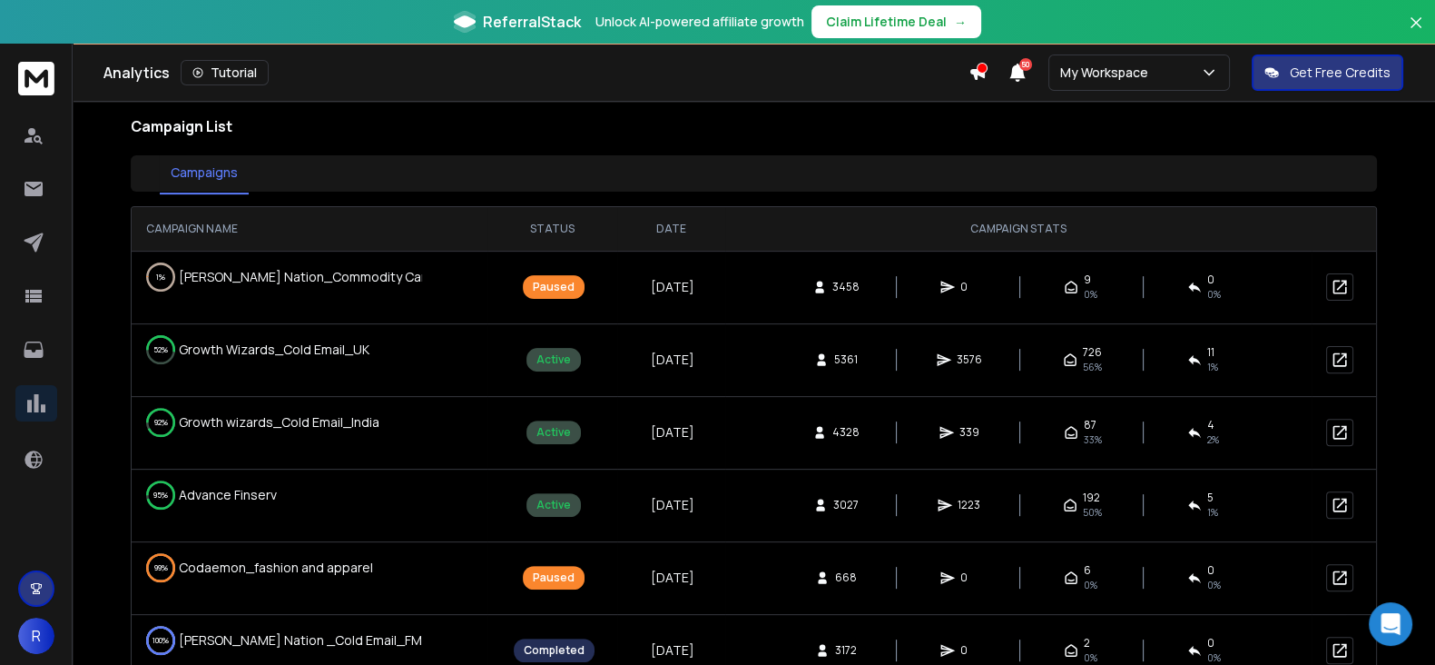
scroll to position [839, 0]
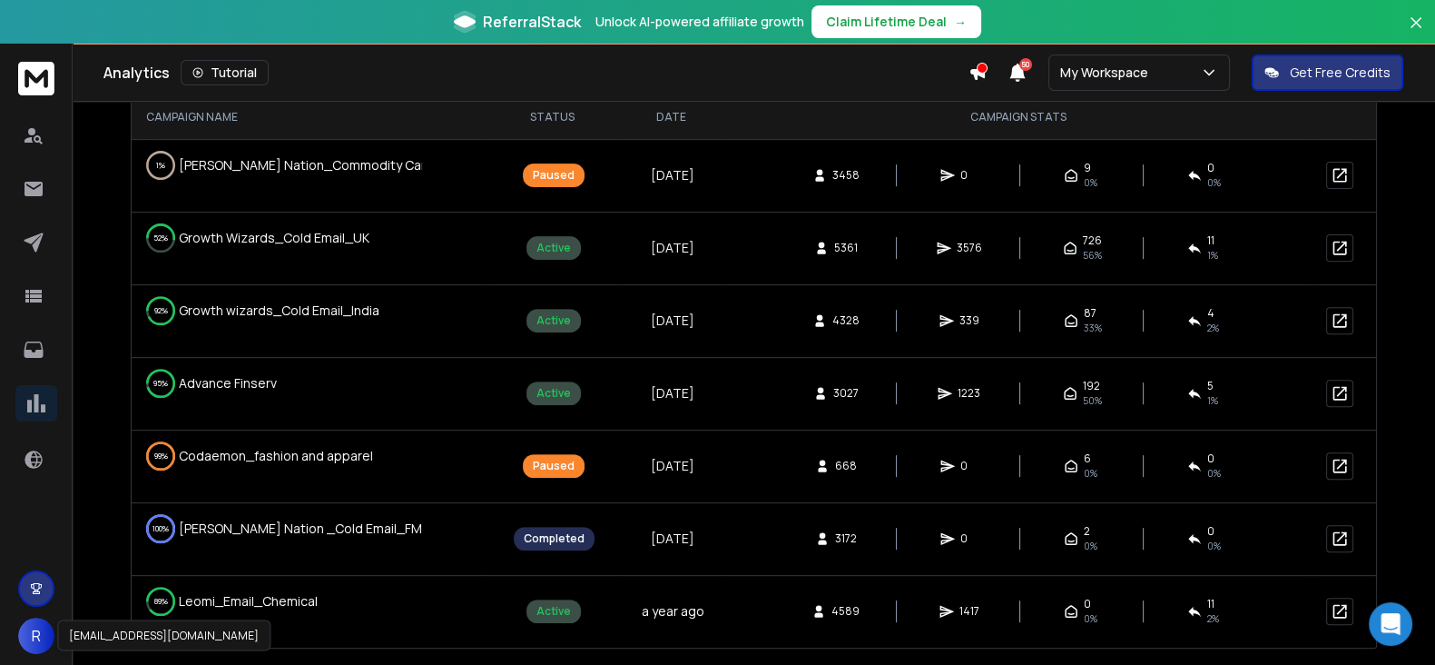
click at [25, 636] on span "R" at bounding box center [36, 635] width 36 height 36
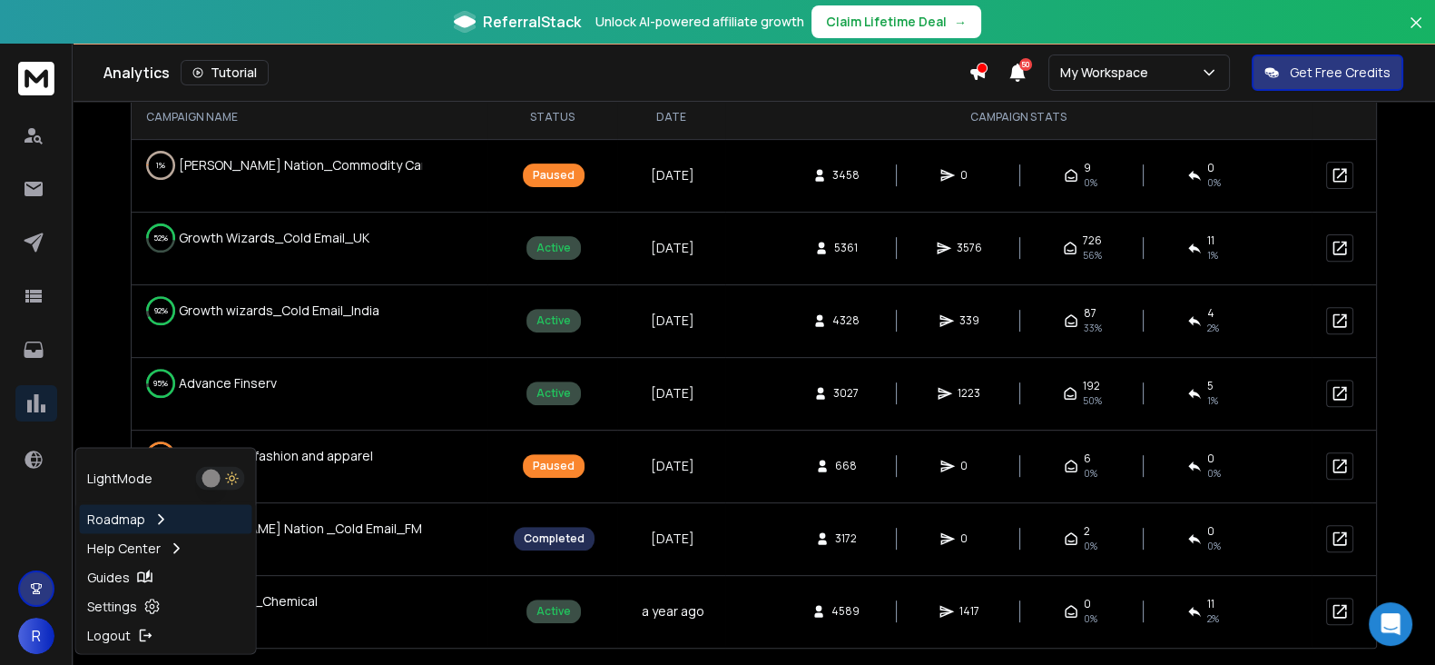
click at [77, 635] on div "Roadmap Help Center Guides Settings Logout" at bounding box center [166, 577] width 180 height 153
click at [110, 637] on p "Logout" at bounding box center [109, 635] width 44 height 18
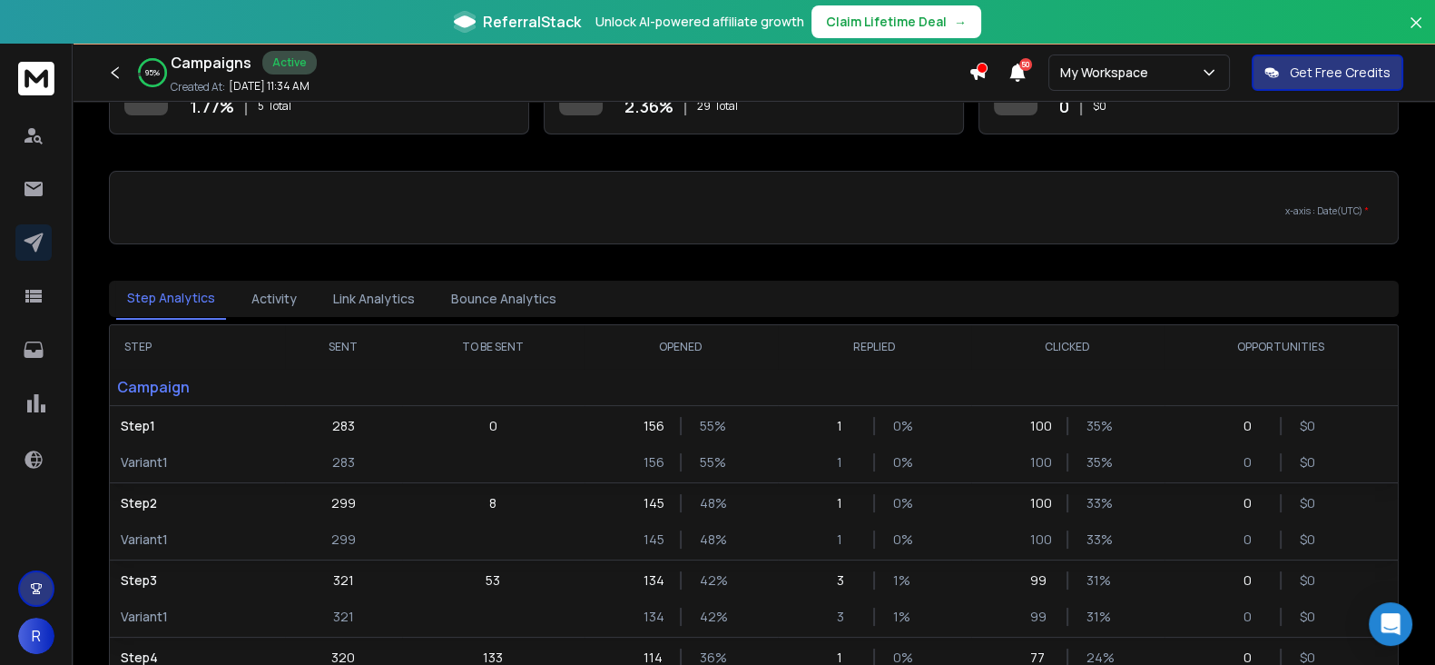
scroll to position [340, 0]
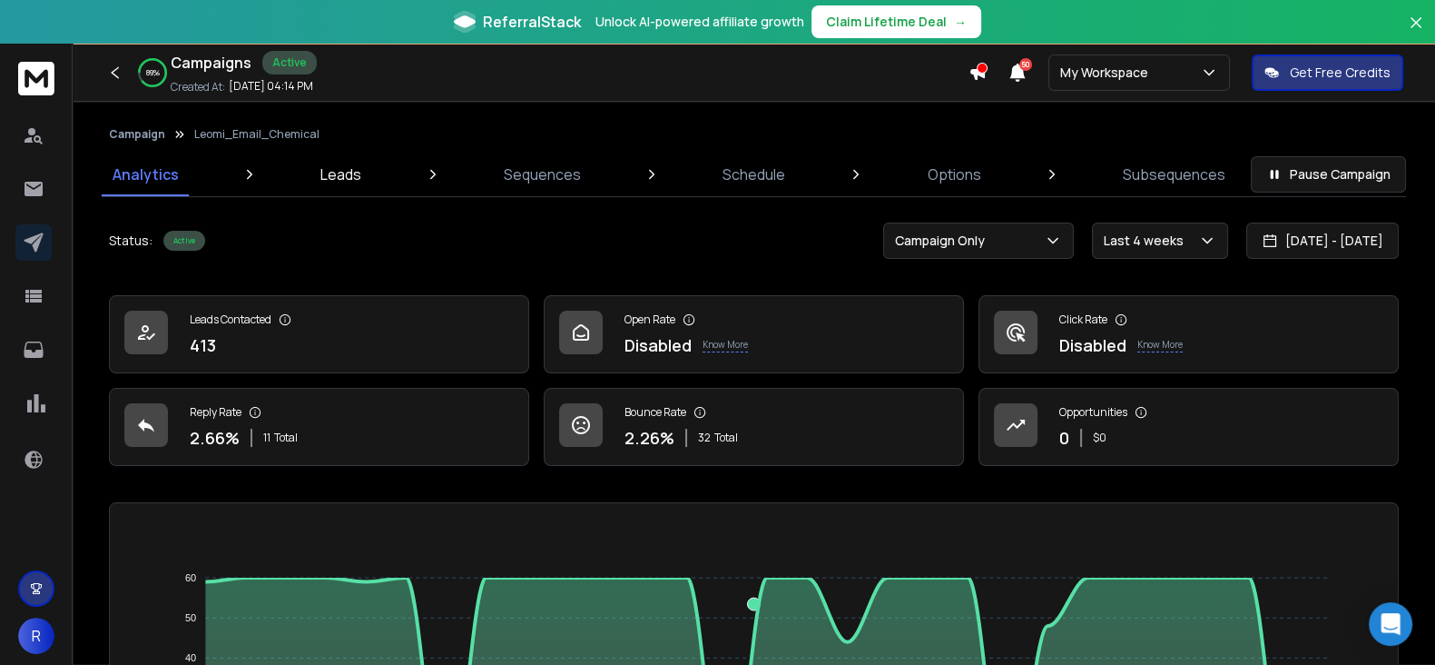
click at [354, 192] on link "Leads" at bounding box center [341, 175] width 63 height 44
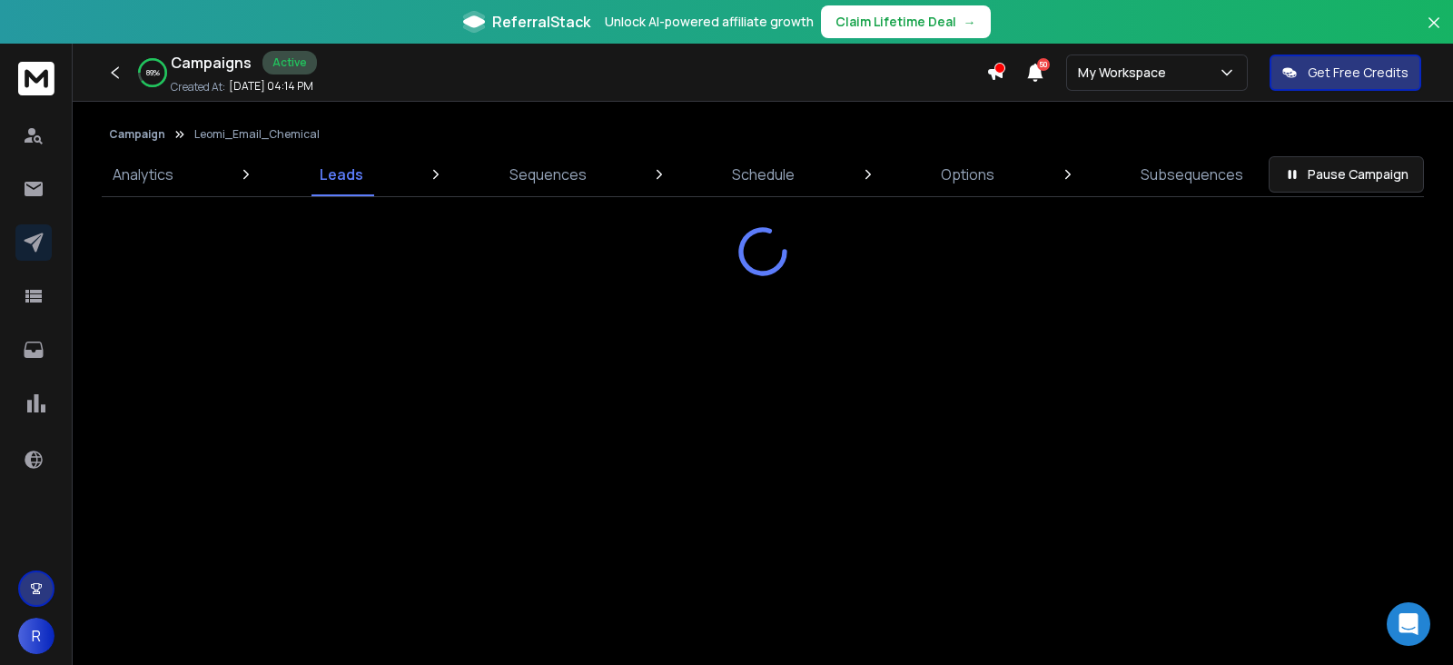
click at [362, 194] on div "Analytics Leads Sequences Schedule Options Subsequences" at bounding box center [678, 175] width 1152 height 44
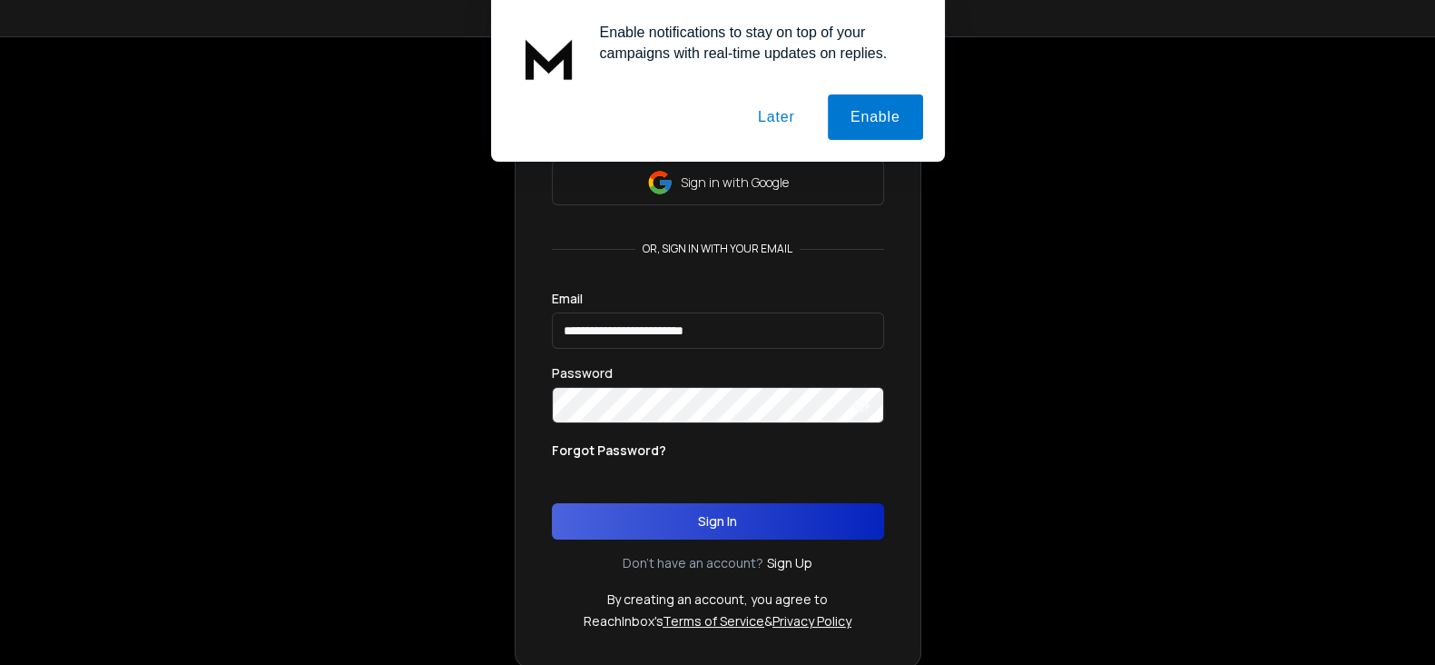
click at [671, 333] on input "**********" at bounding box center [718, 330] width 332 height 36
type input "**********"
click at [765, 522] on button "Sign In" at bounding box center [718, 521] width 332 height 36
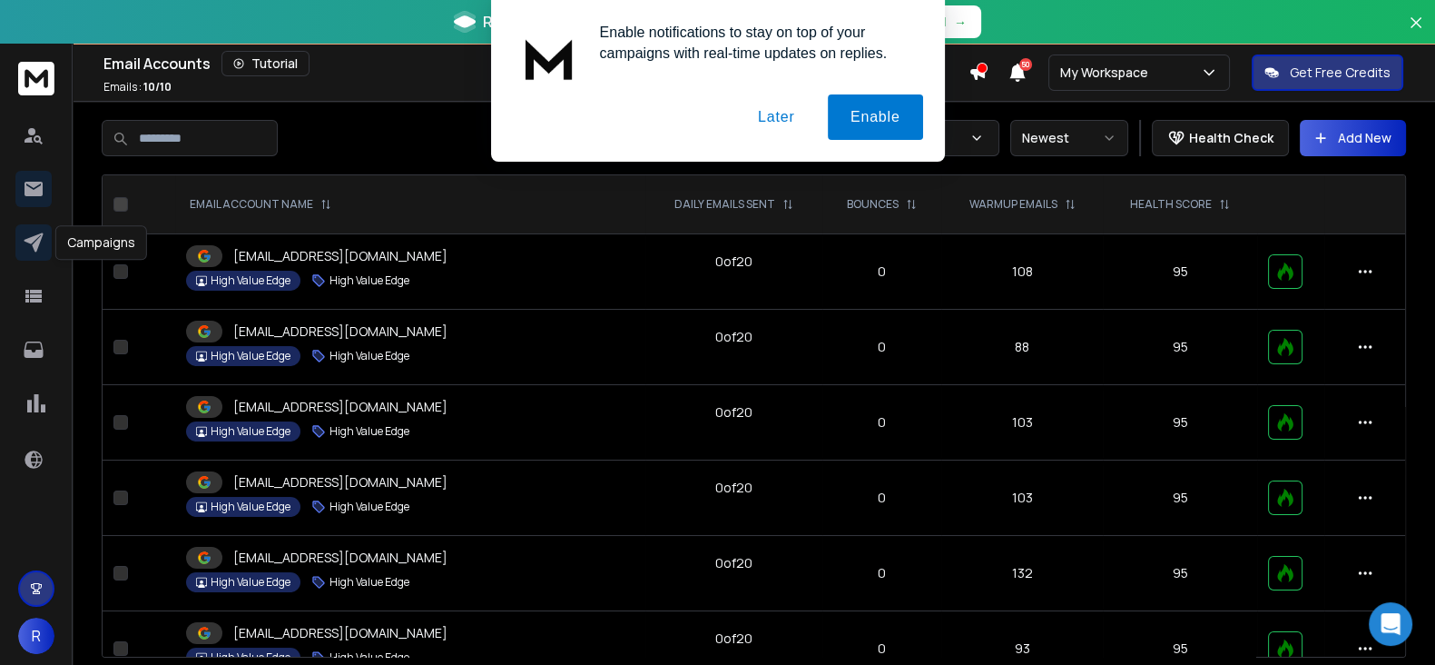
click at [34, 239] on icon at bounding box center [33, 242] width 19 height 19
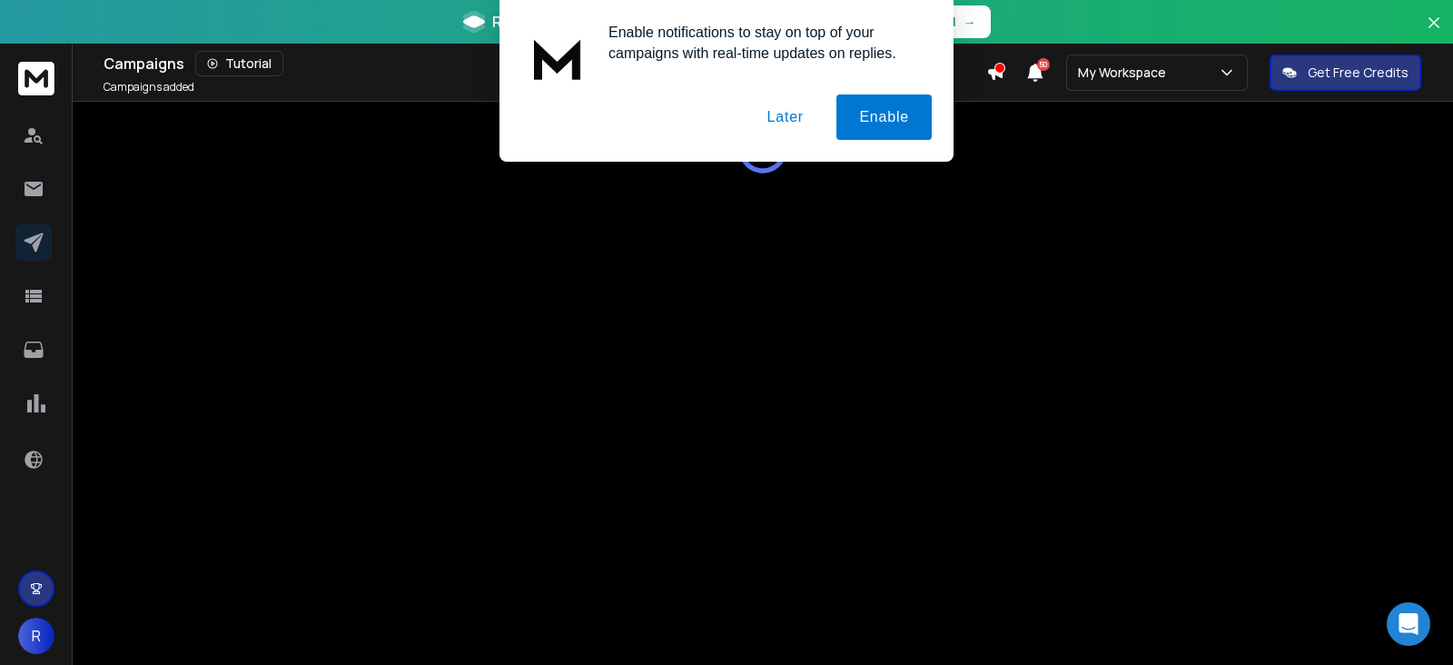
click at [787, 116] on button "Later" at bounding box center [785, 116] width 82 height 45
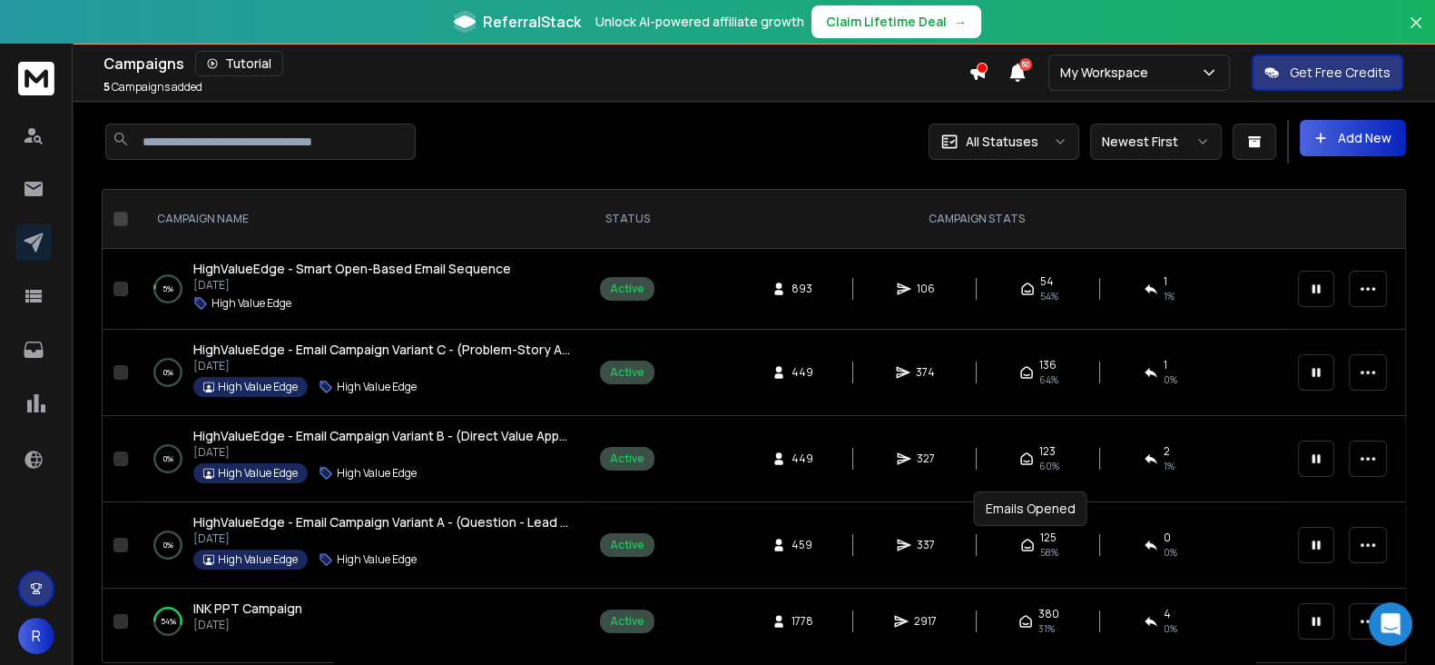
scroll to position [5, 0]
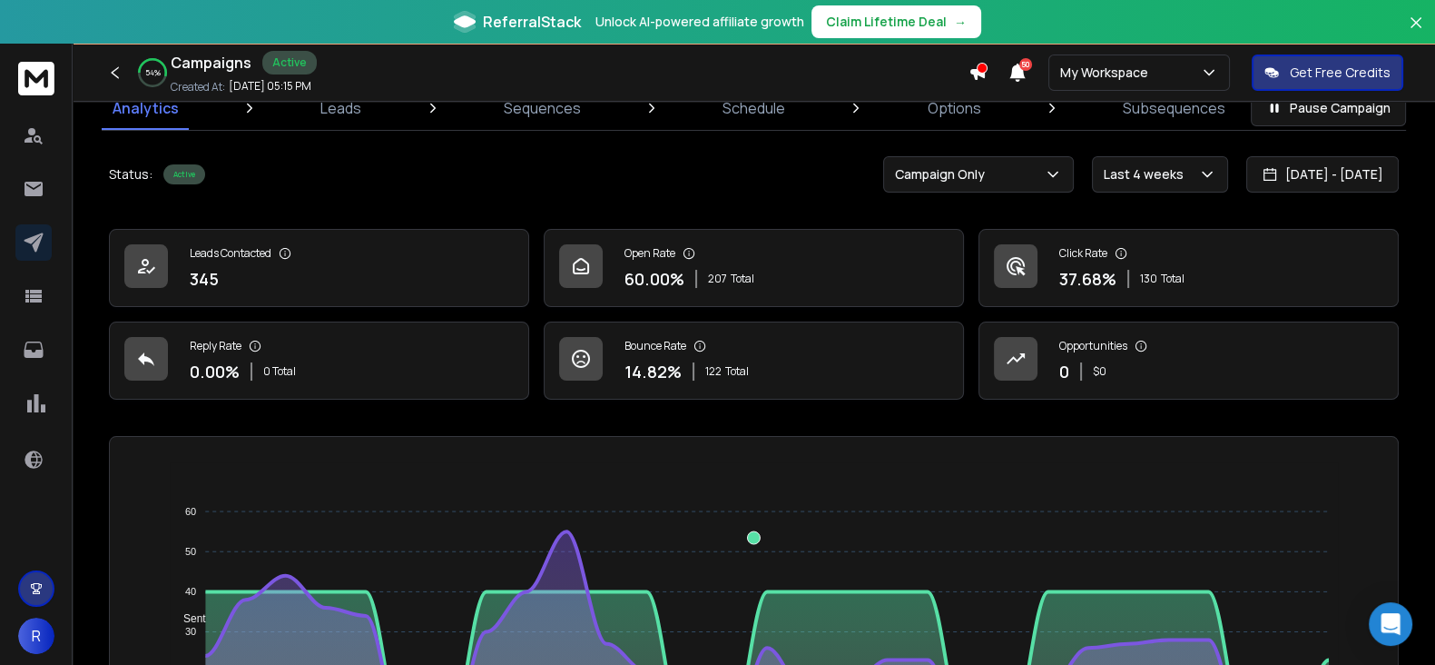
scroll to position [113, 0]
